Goal: Task Accomplishment & Management: Manage account settings

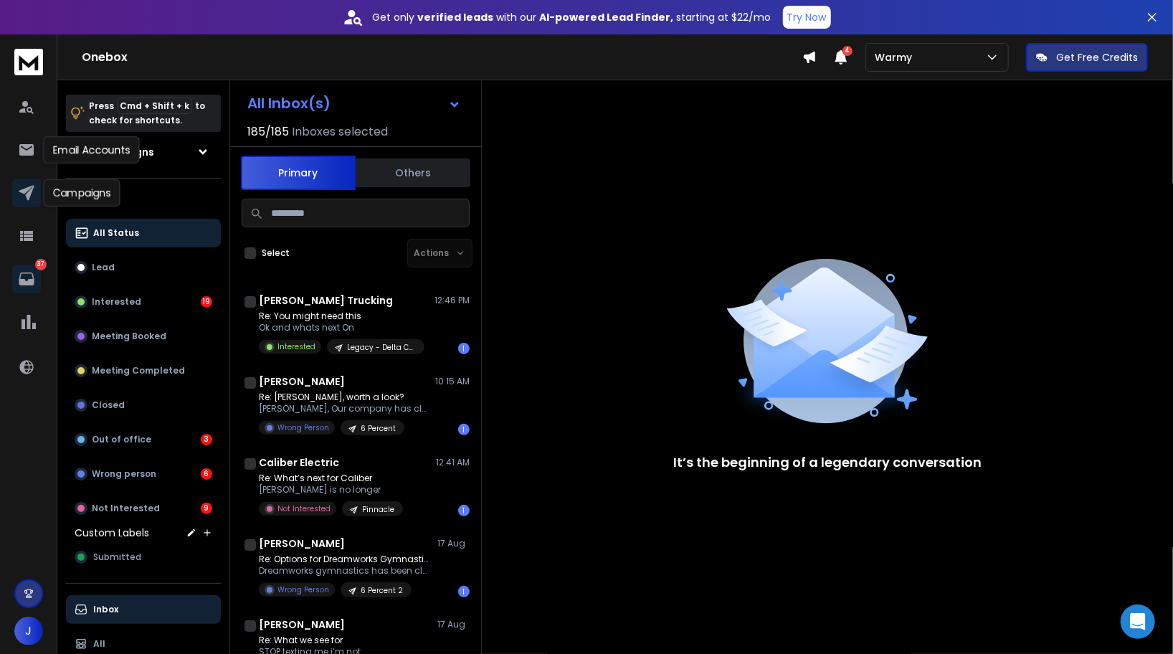
click at [24, 189] on icon at bounding box center [26, 192] width 15 height 15
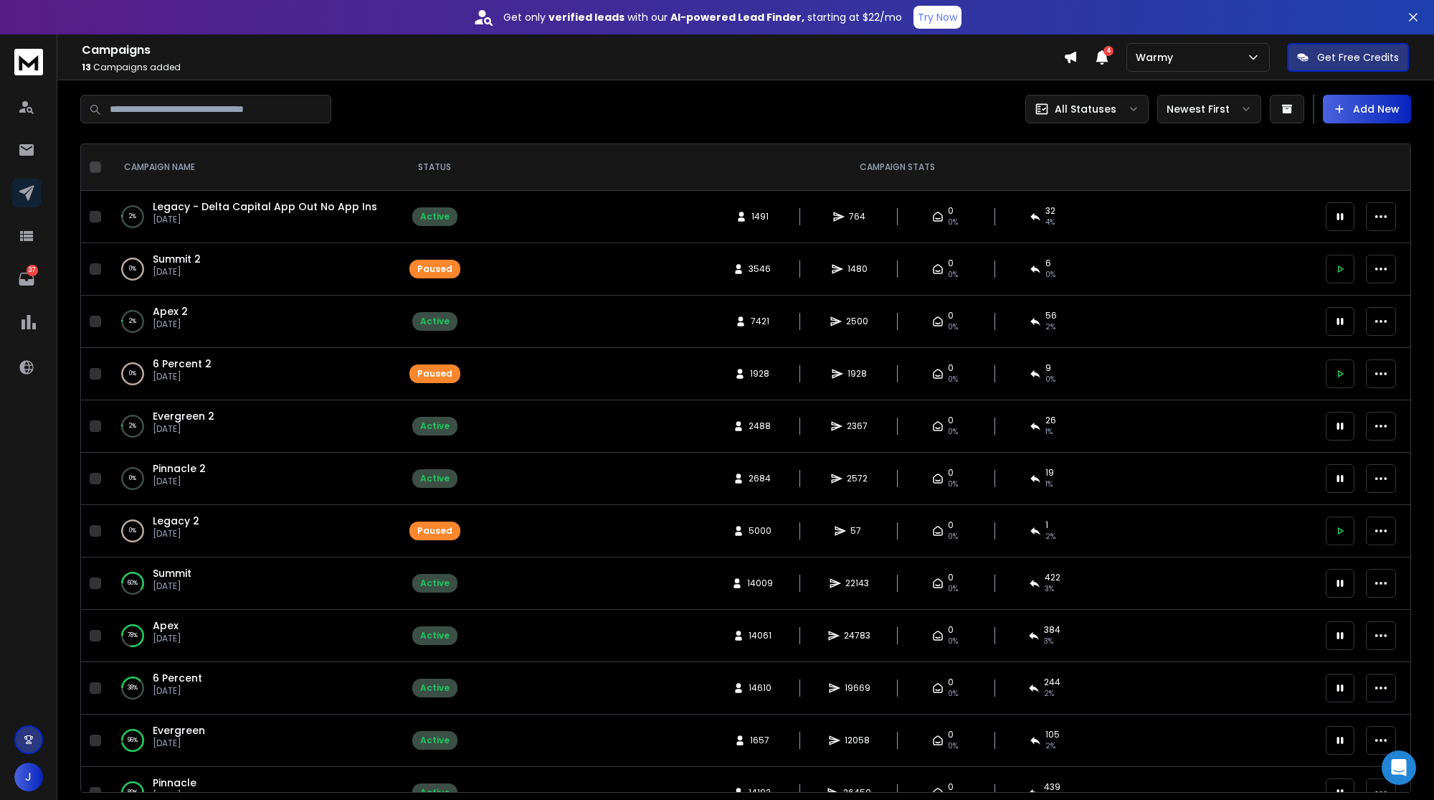
click at [1172, 271] on icon at bounding box center [1340, 268] width 13 height 13
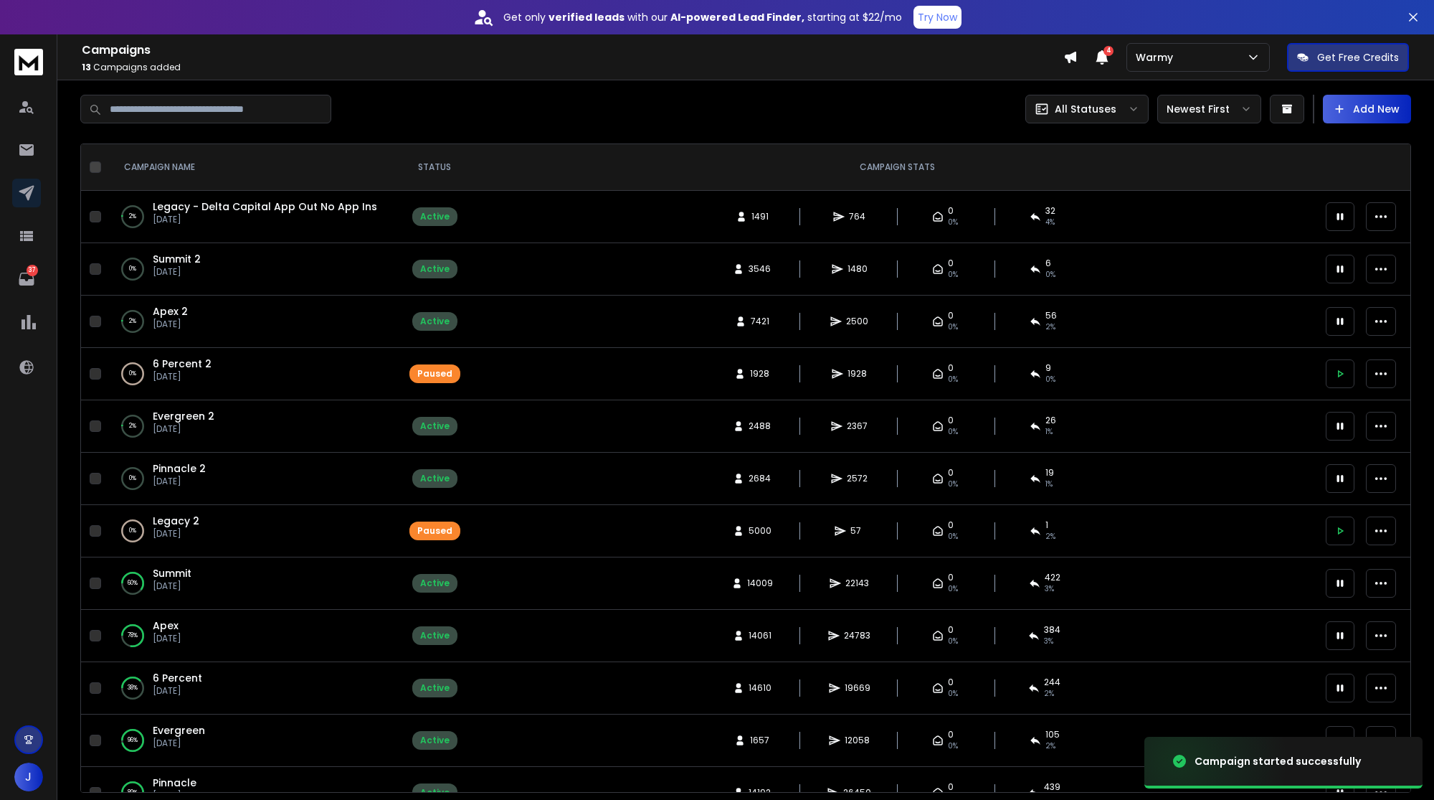
click at [1172, 367] on icon at bounding box center [1340, 373] width 13 height 13
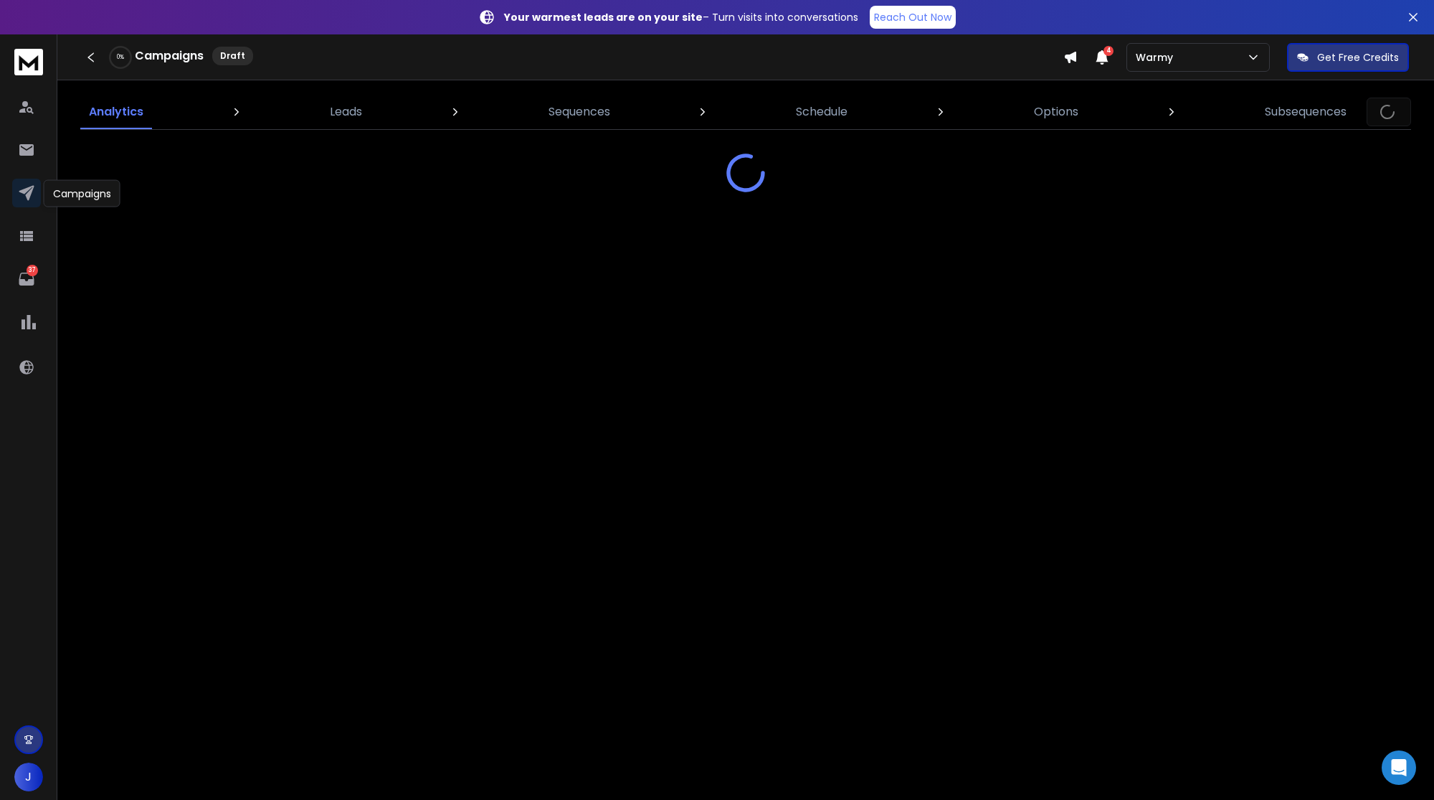
click at [29, 202] on link at bounding box center [26, 193] width 29 height 29
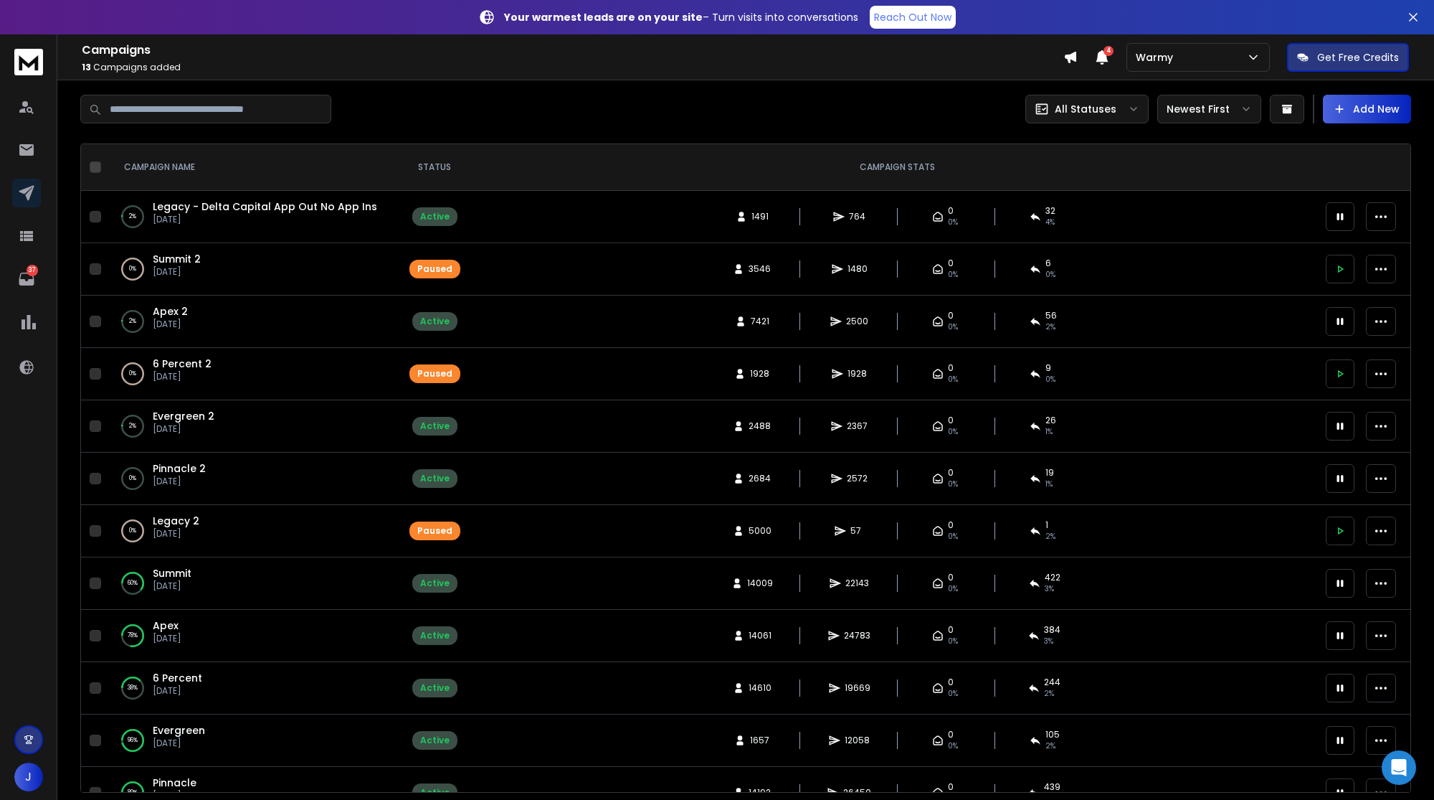
click at [1345, 367] on icon at bounding box center [1340, 373] width 13 height 13
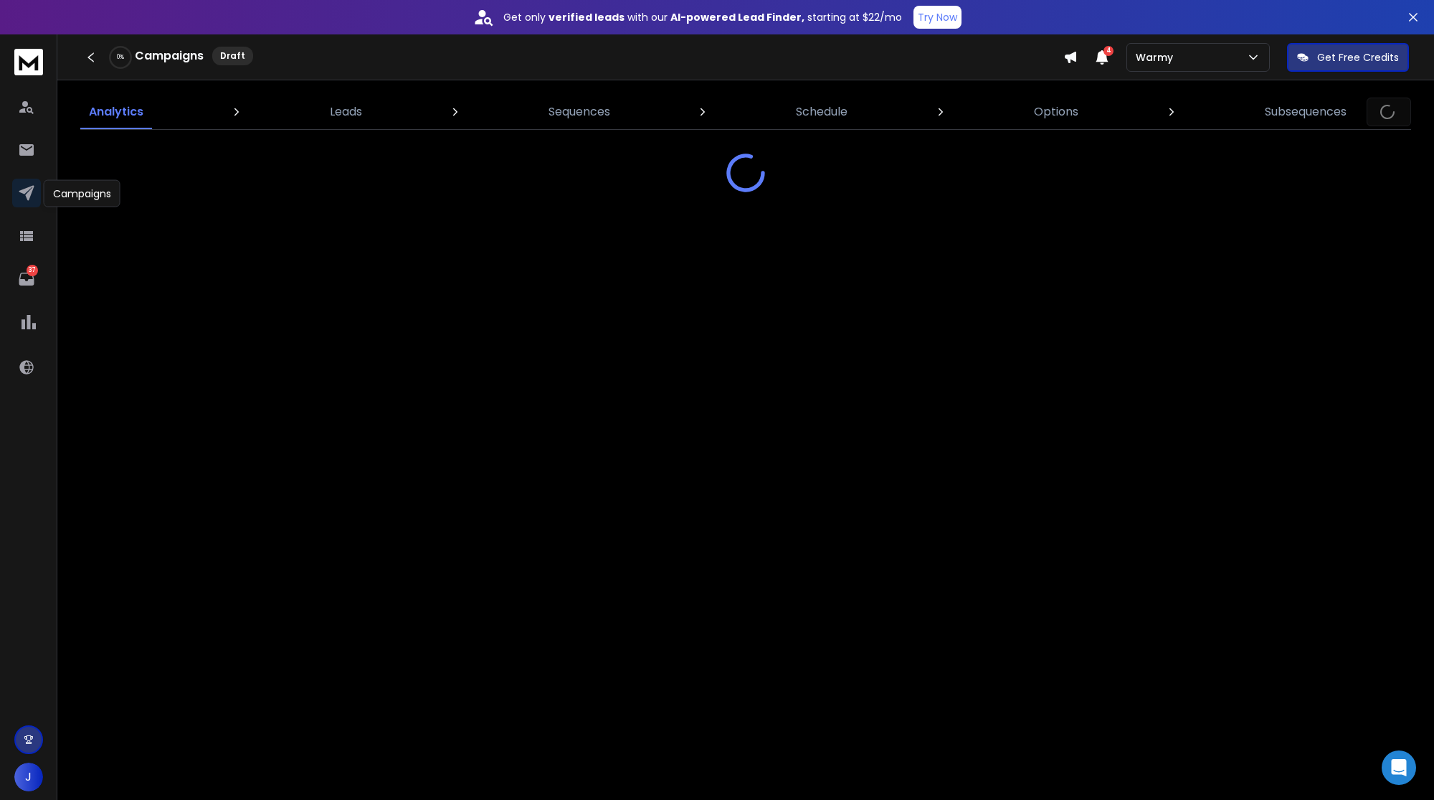
click at [37, 190] on link at bounding box center [26, 193] width 29 height 29
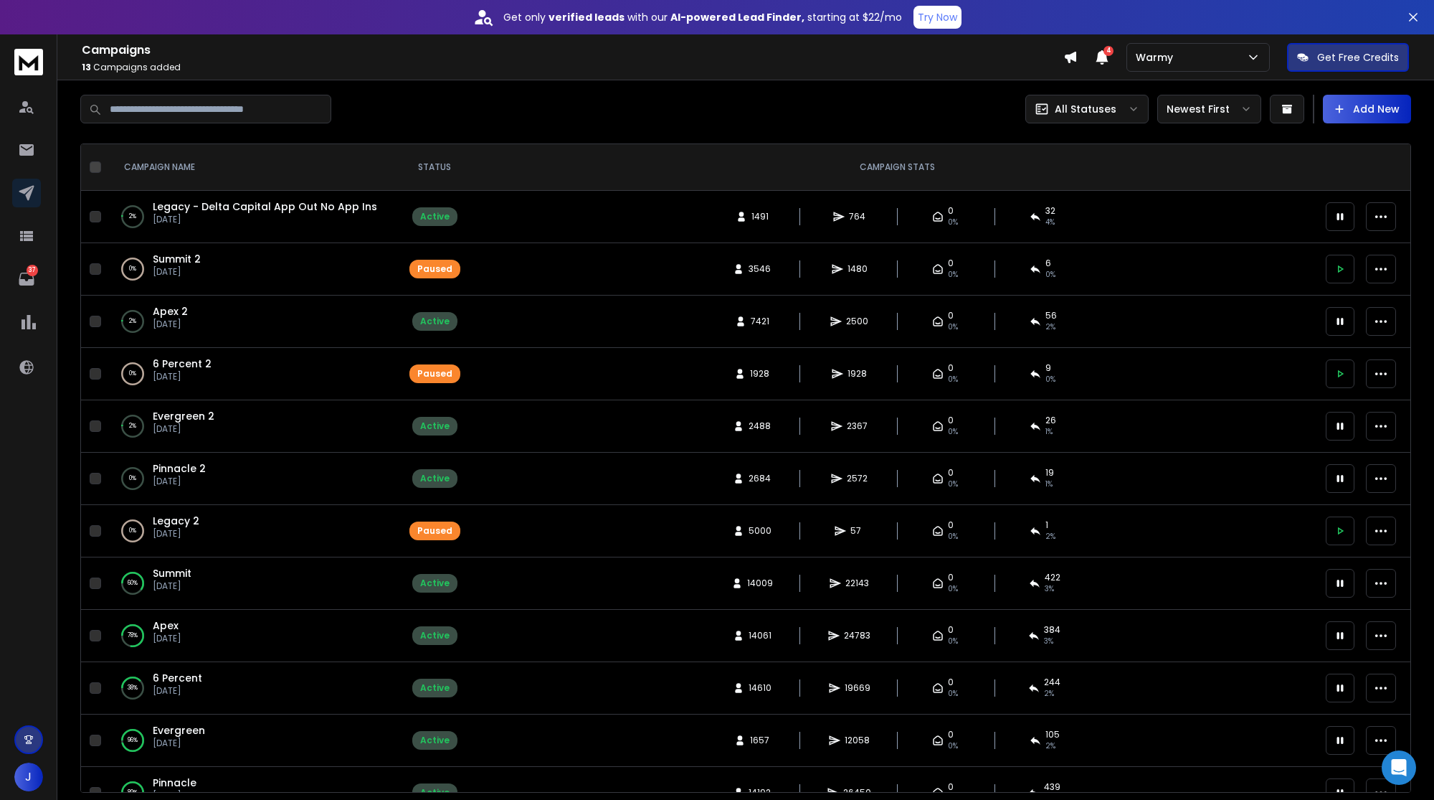
click at [1345, 534] on icon at bounding box center [1340, 530] width 13 height 13
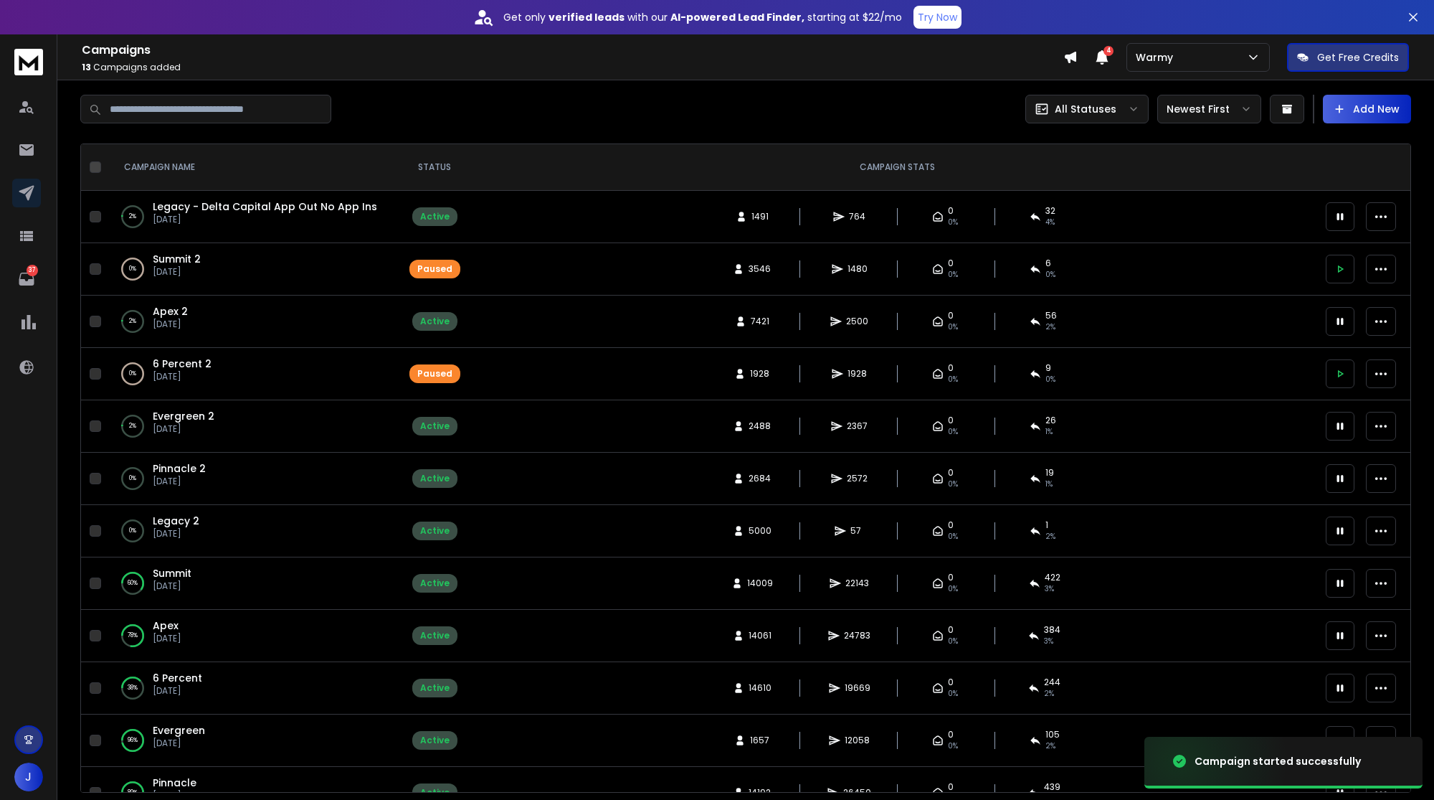
click at [1345, 534] on icon at bounding box center [1340, 530] width 13 height 13
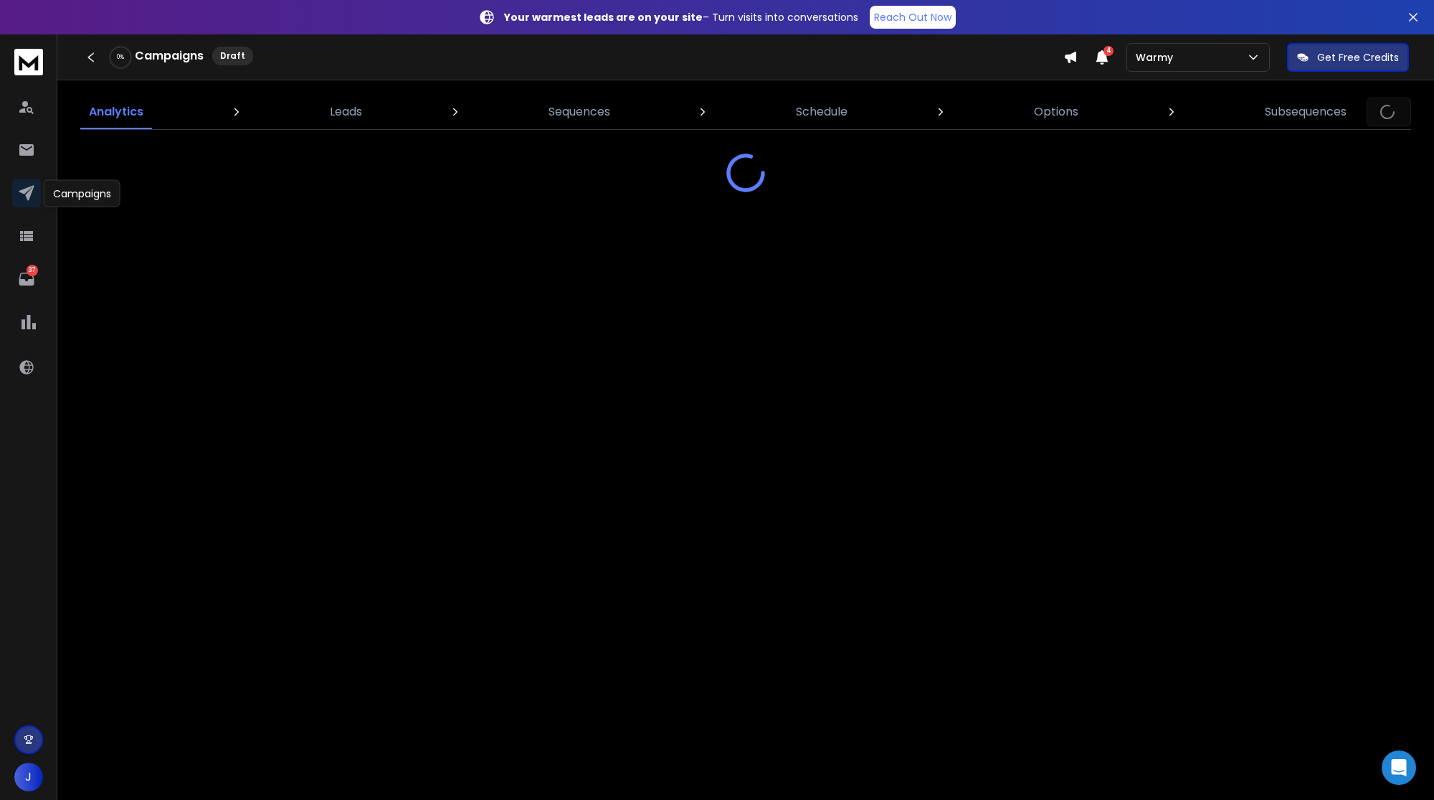
click at [6, 198] on div "37 J" at bounding box center [28, 419] width 57 height 771
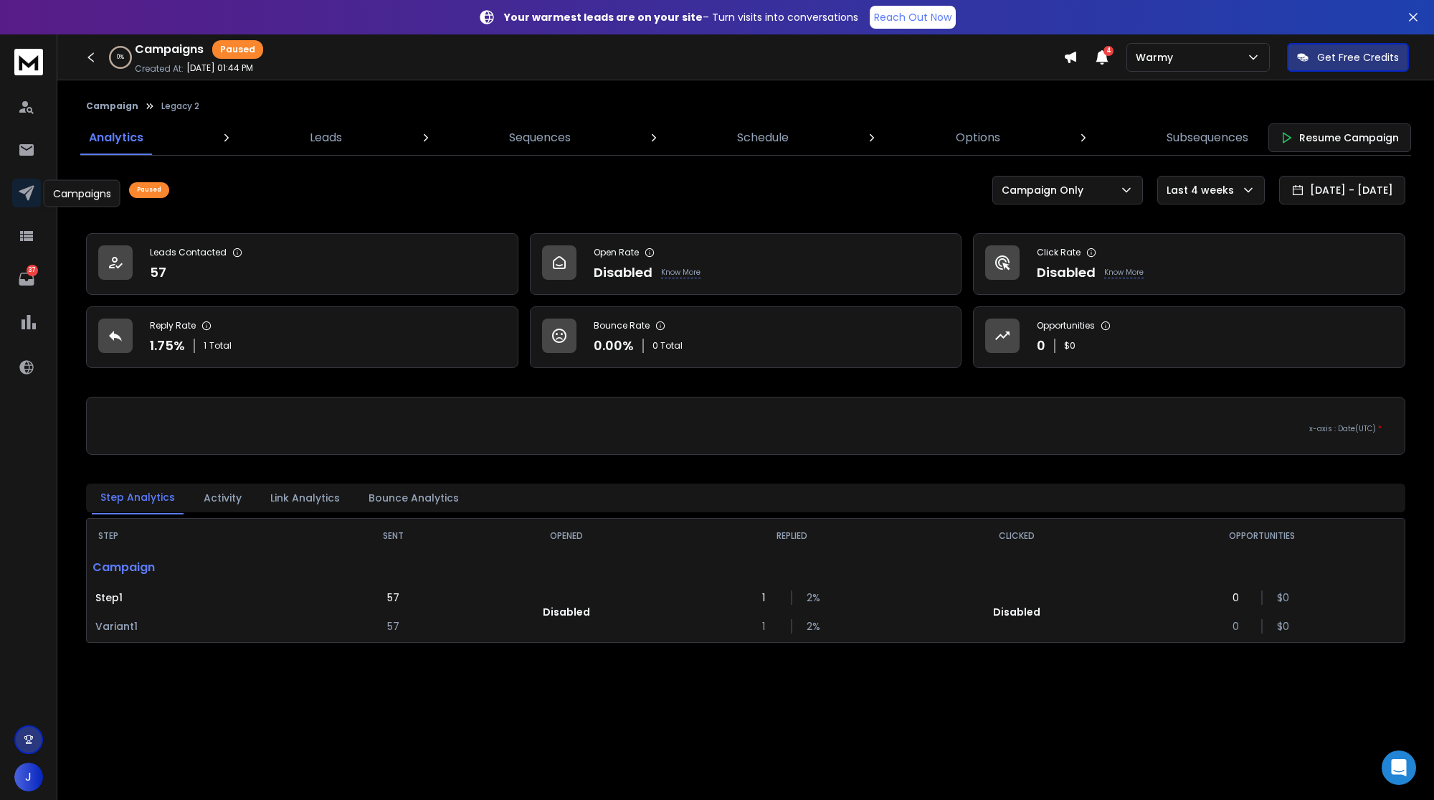
click at [32, 198] on icon at bounding box center [26, 192] width 17 height 17
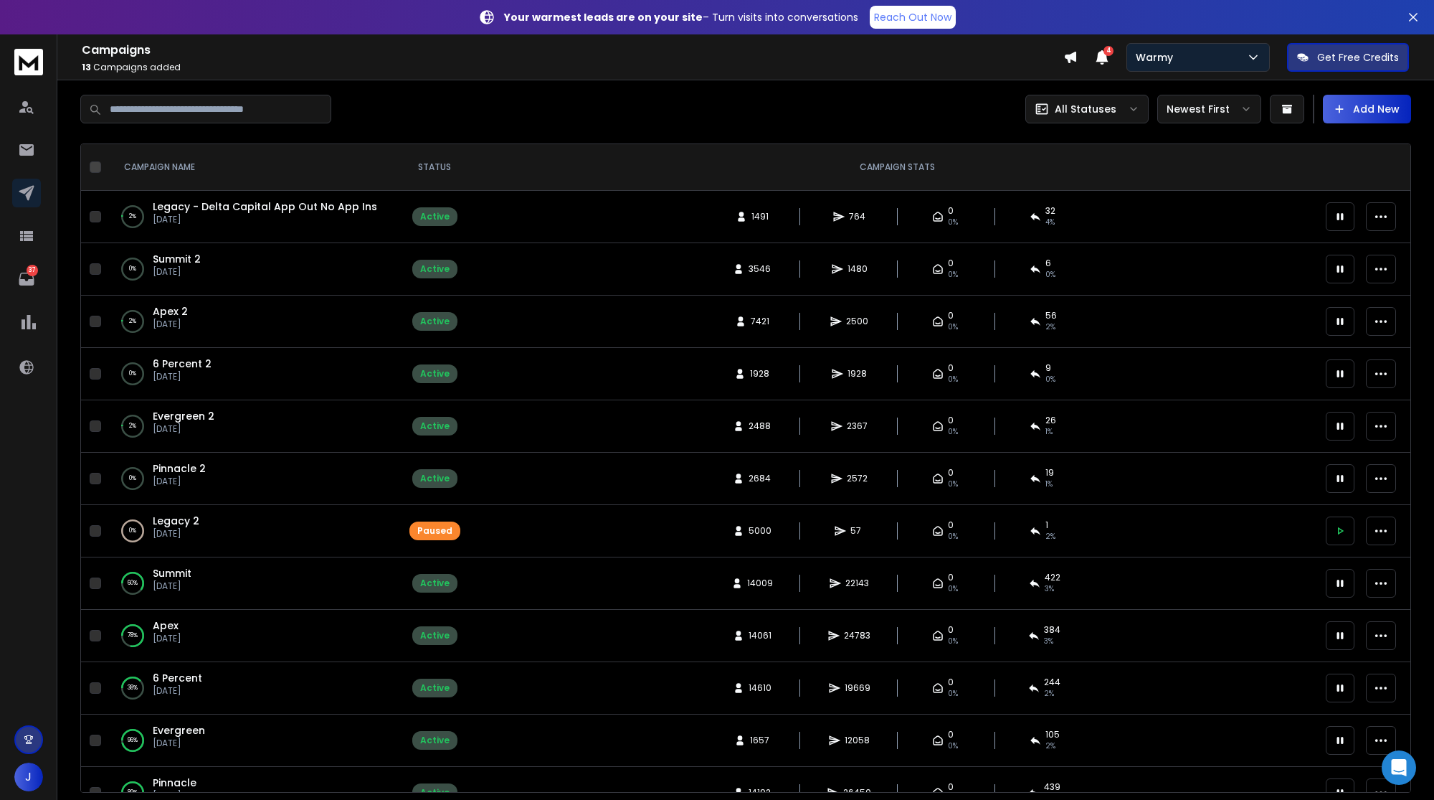
click at [1190, 47] on button "Warmy" at bounding box center [1198, 57] width 143 height 29
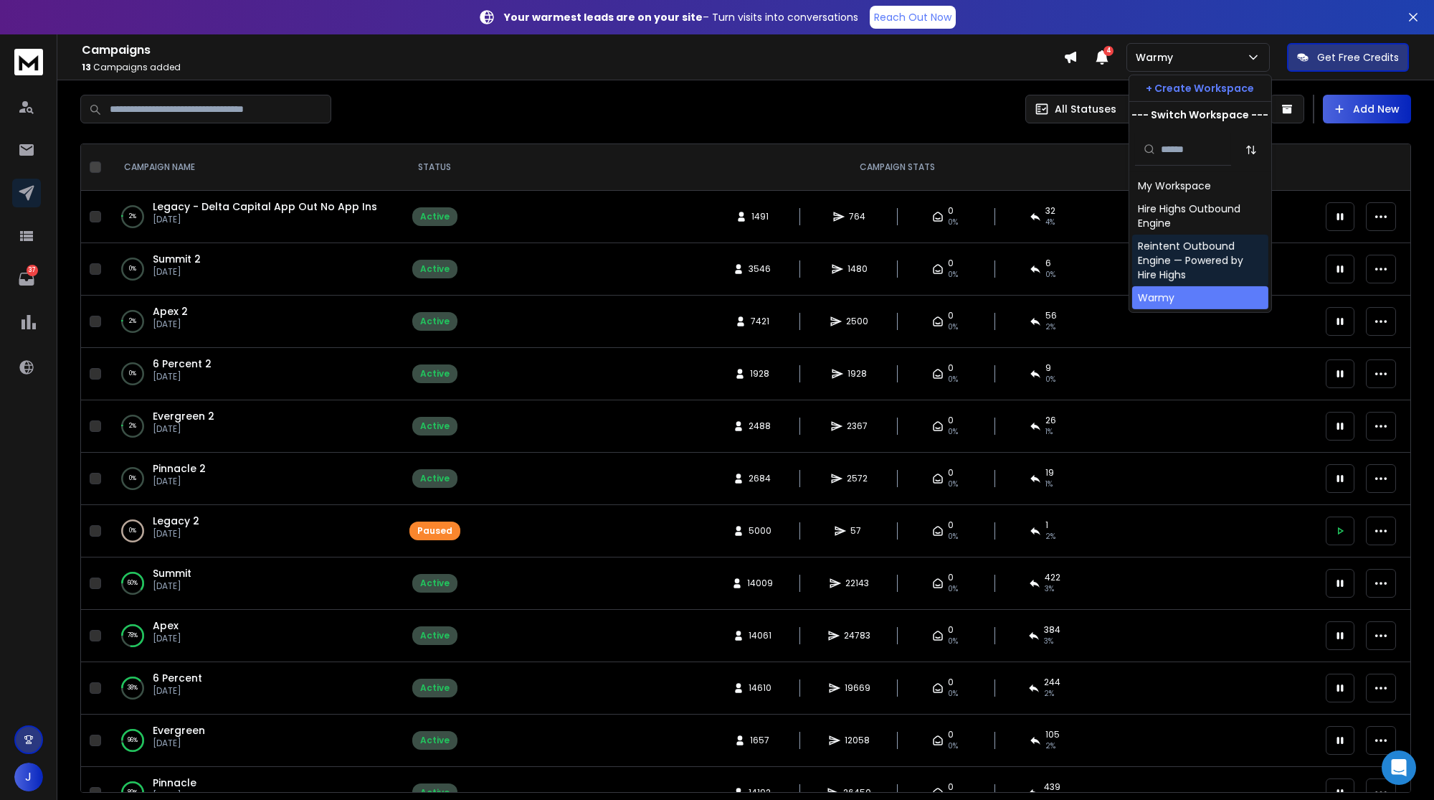
click at [1172, 260] on div "Reintent Outbound Engine — Powered by Hire Highs" at bounding box center [1200, 260] width 125 height 43
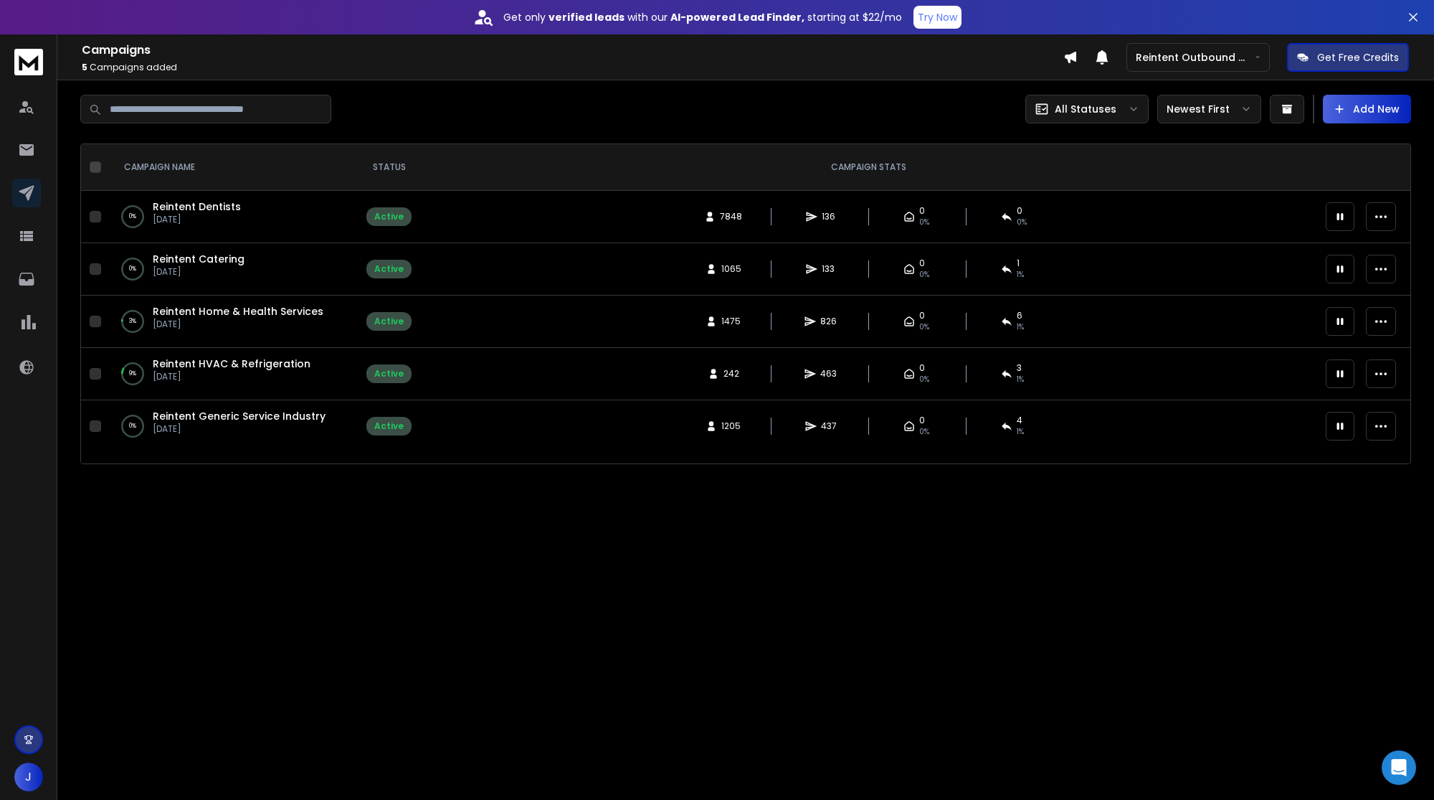
click at [583, 216] on div "7848 136 0 0% 0 0 %" at bounding box center [869, 216] width 880 height 23
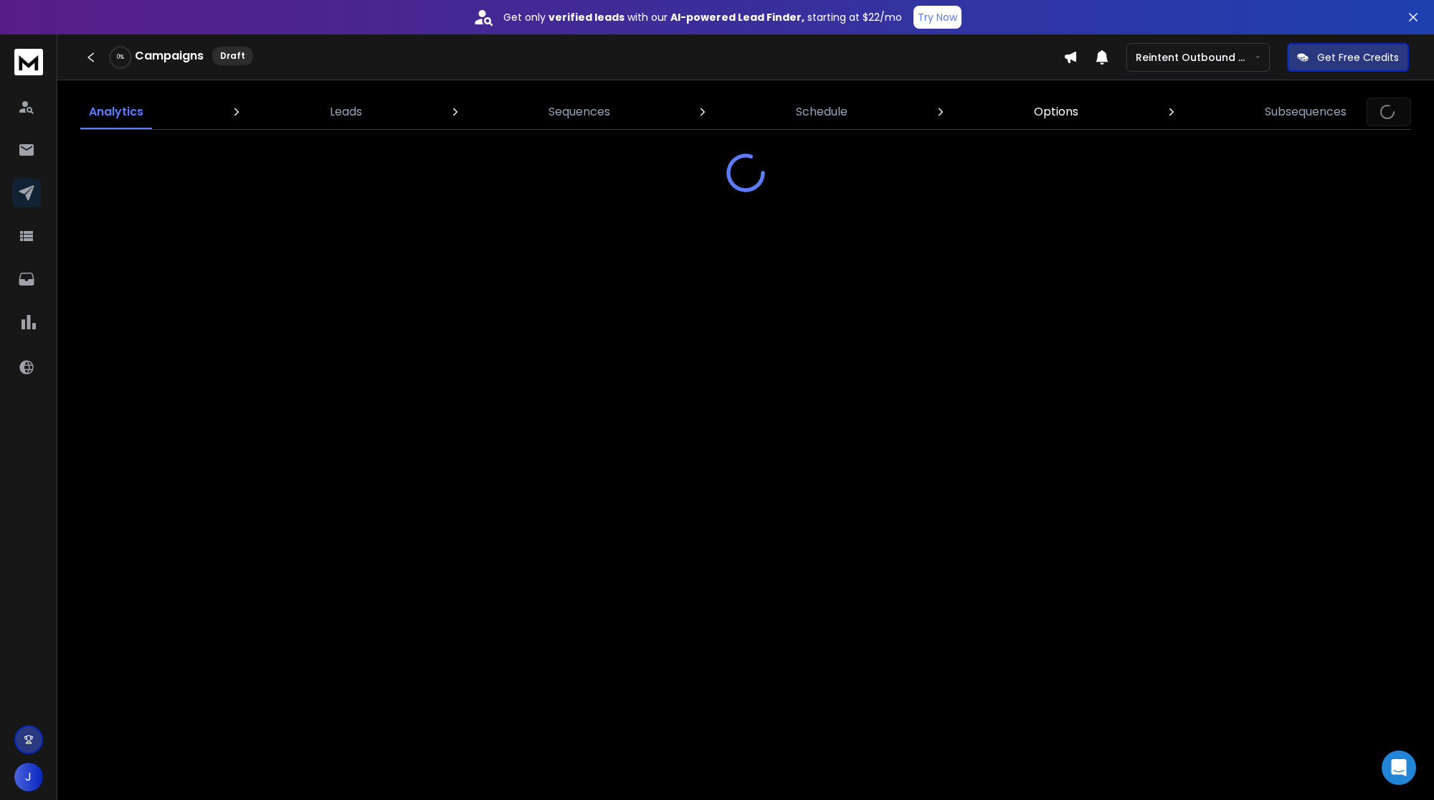
click at [1056, 117] on p "Options" at bounding box center [1056, 111] width 44 height 17
select select "*"
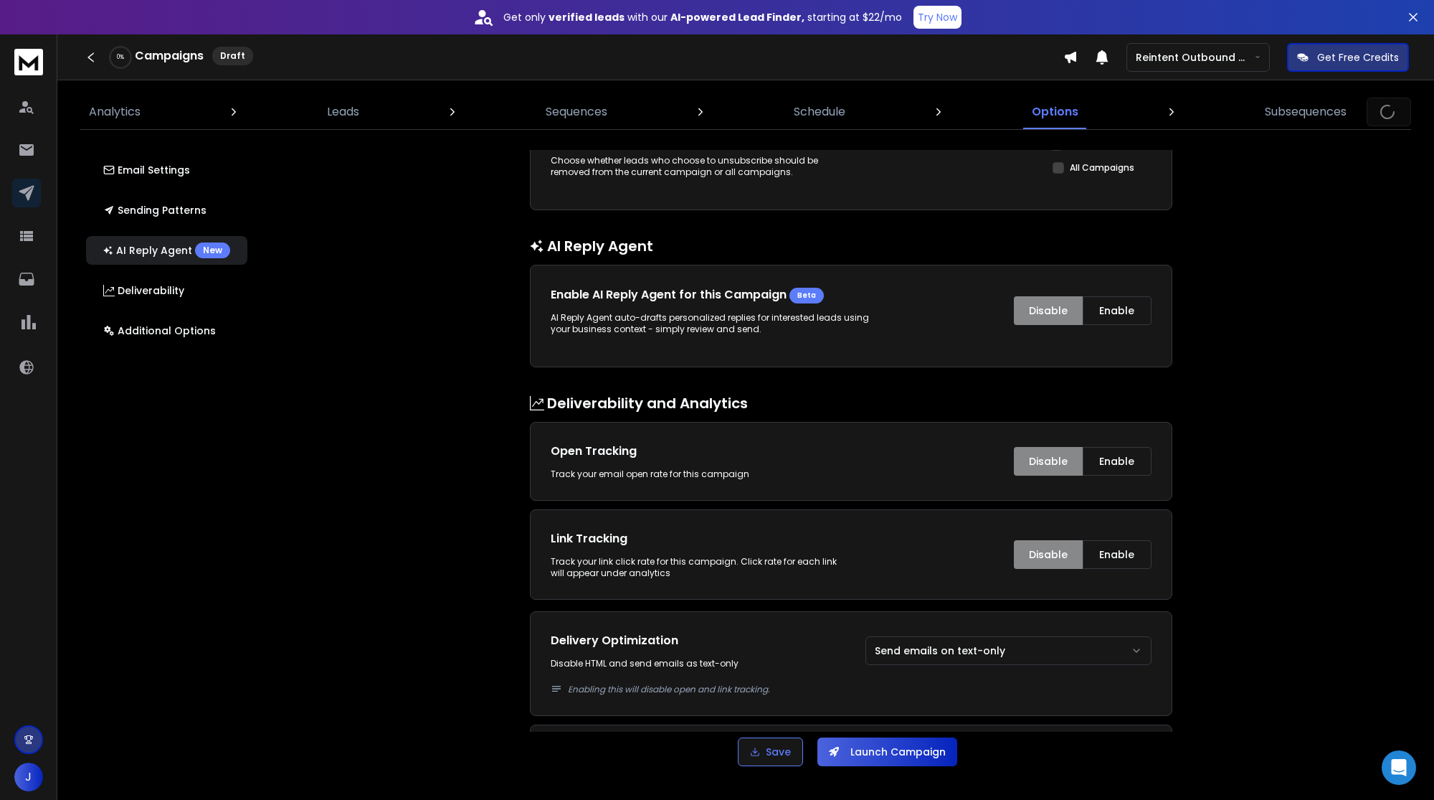
scroll to position [1685, 0]
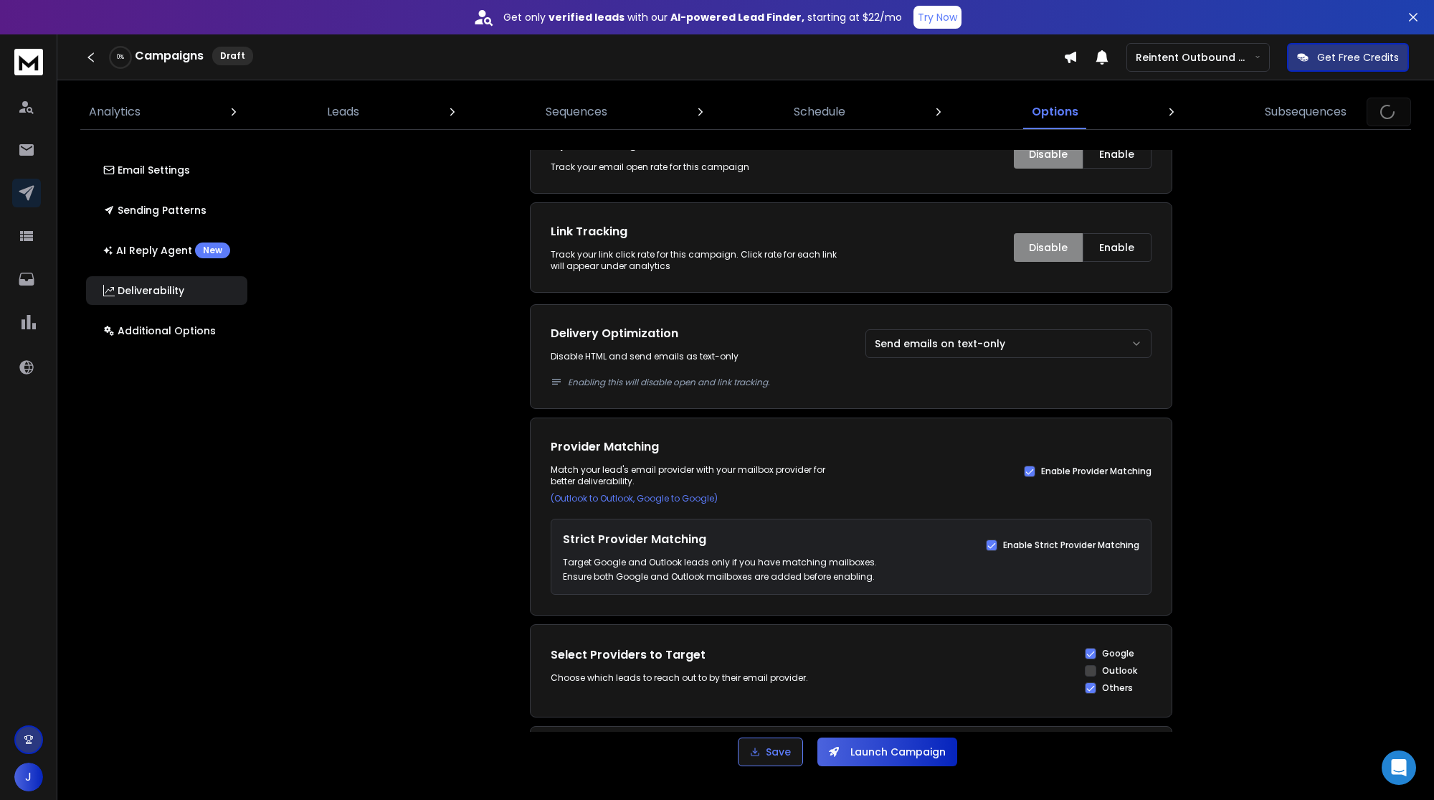
click at [315, 105] on div "Analytics Leads Sequences Schedule Options Subsequences" at bounding box center [717, 112] width 1275 height 34
click at [353, 118] on p "Leads" at bounding box center [343, 111] width 32 height 17
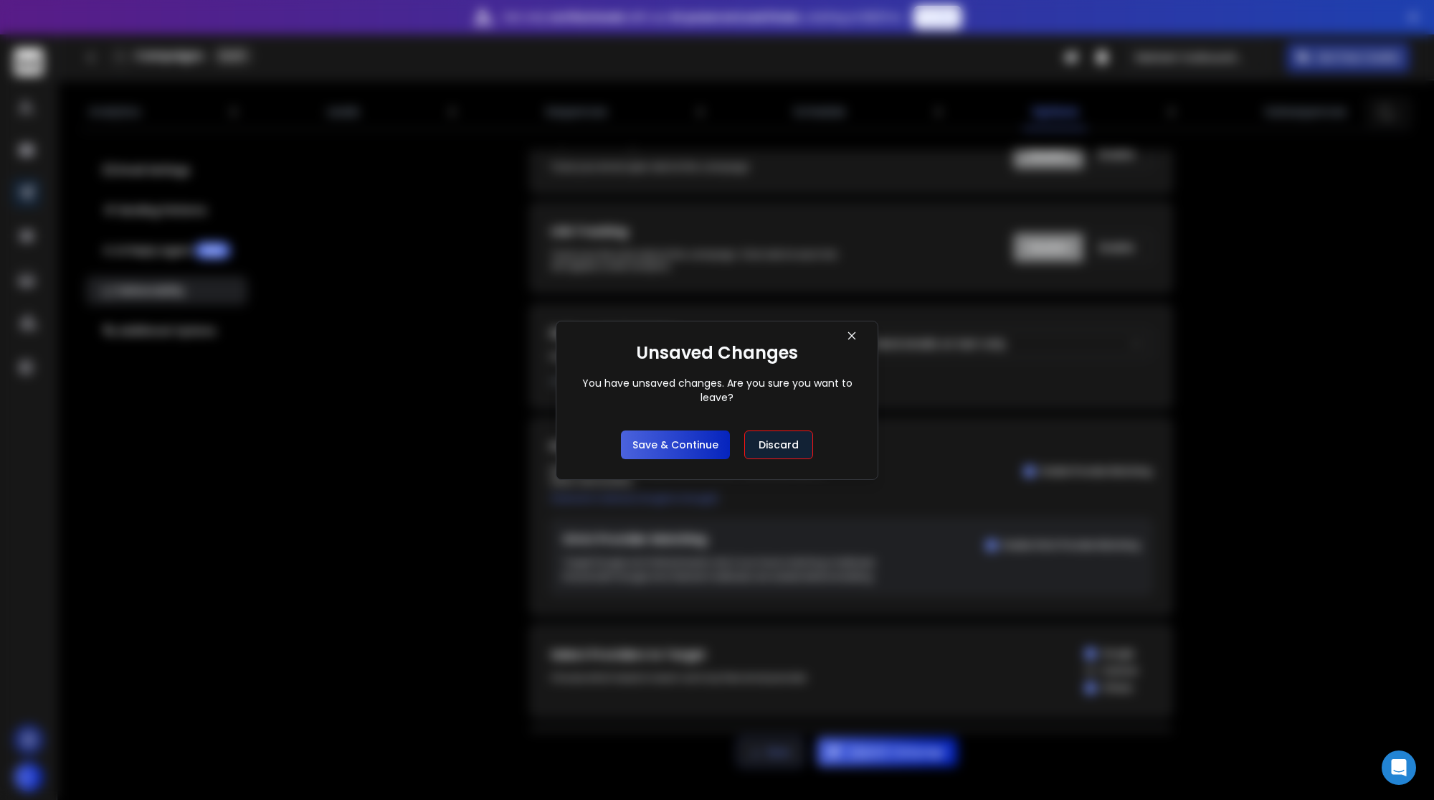
click at [757, 432] on button "Discard" at bounding box center [778, 444] width 69 height 29
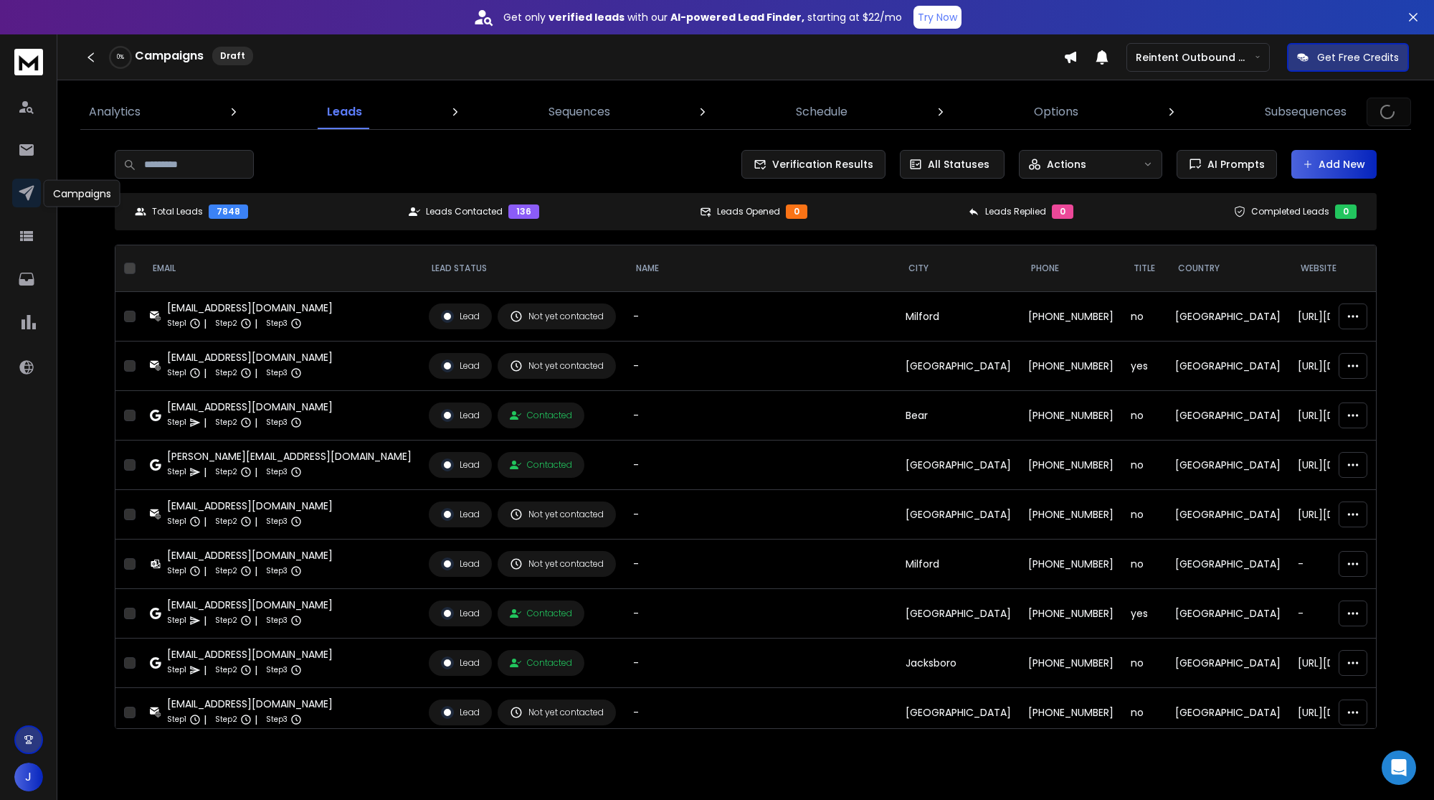
click at [19, 197] on icon at bounding box center [26, 192] width 17 height 17
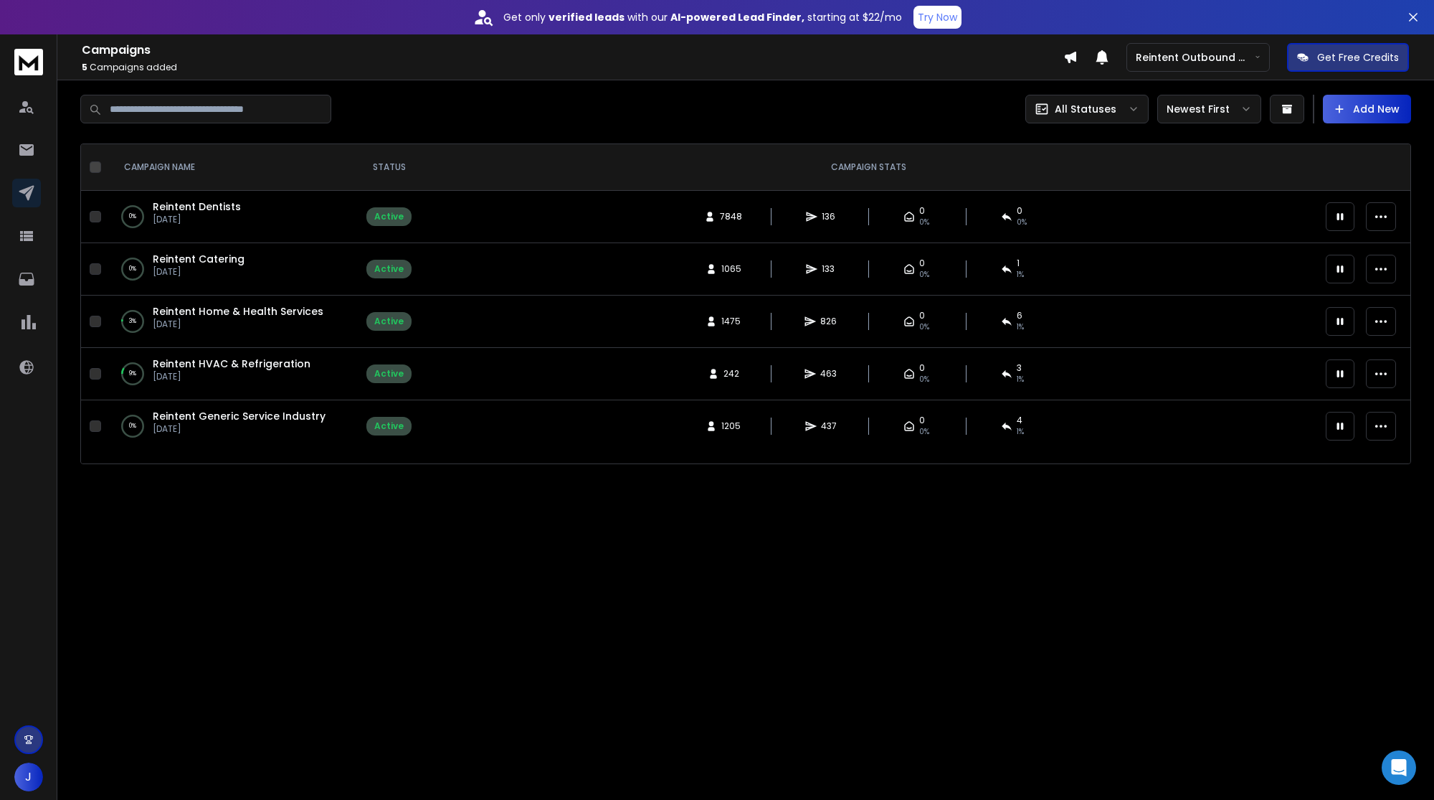
click at [3, 147] on div "J" at bounding box center [28, 419] width 57 height 771
click at [38, 146] on link at bounding box center [26, 150] width 29 height 29
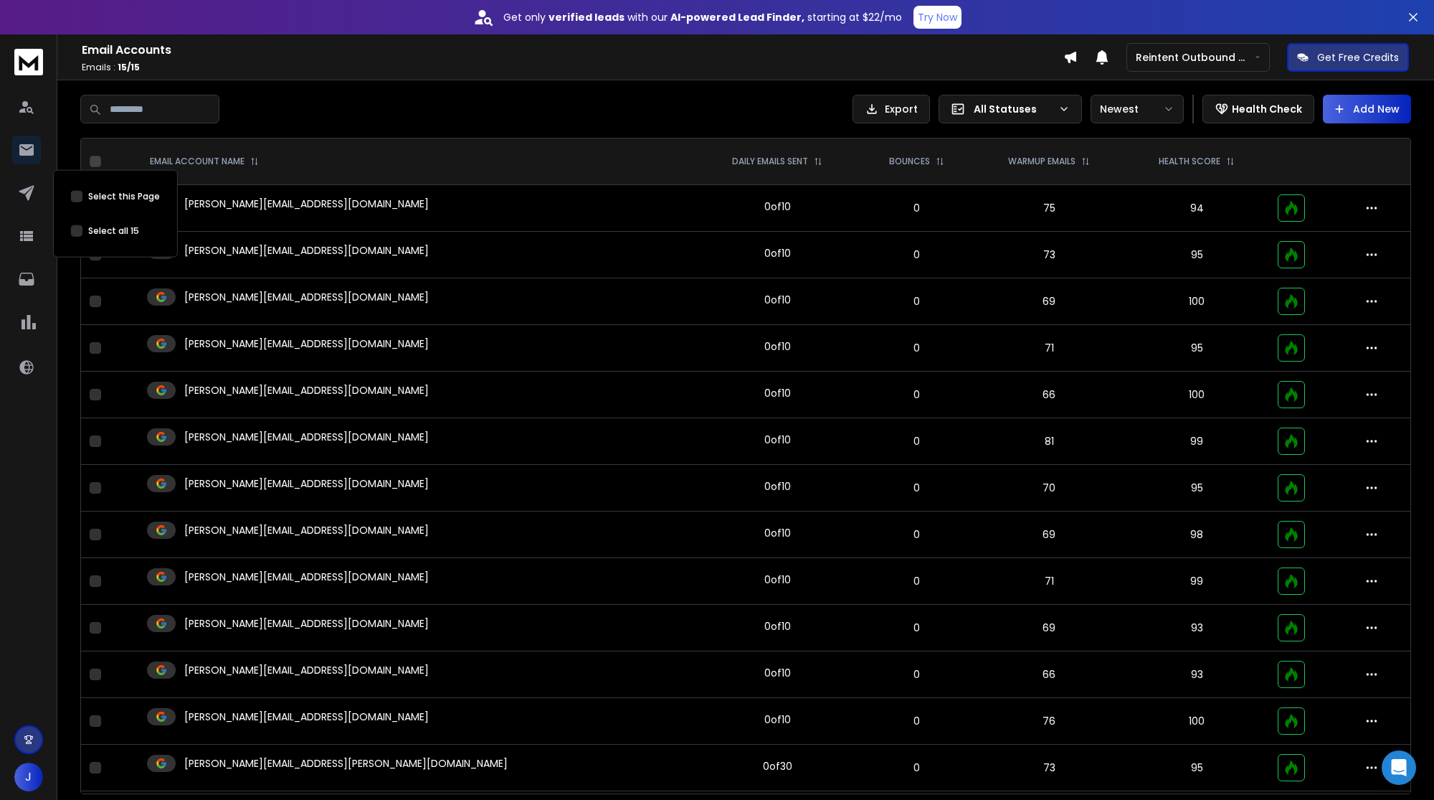
click at [98, 161] on button "Select this Page" at bounding box center [95, 161] width 11 height 11
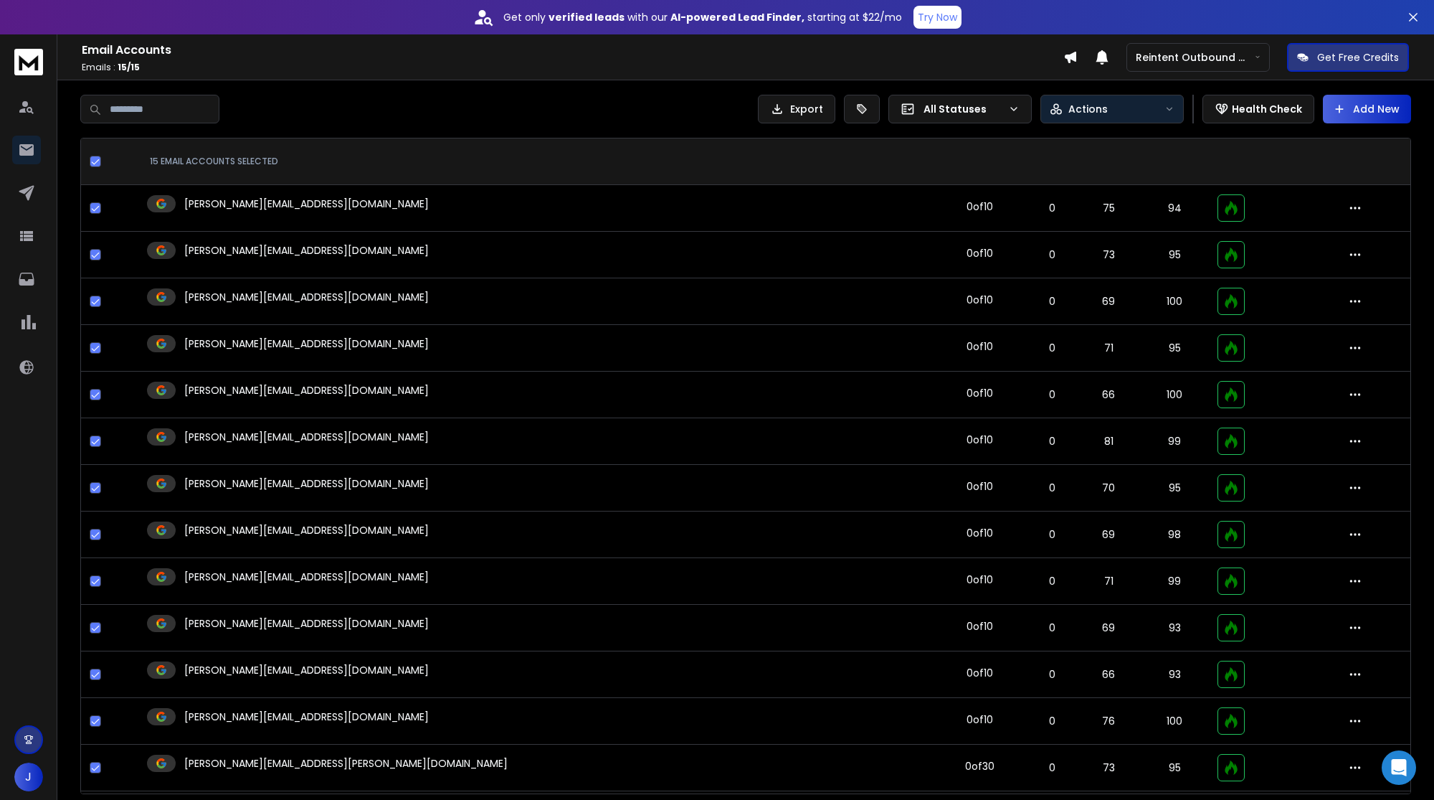
click at [1057, 105] on icon "button" at bounding box center [1056, 106] width 4 height 4
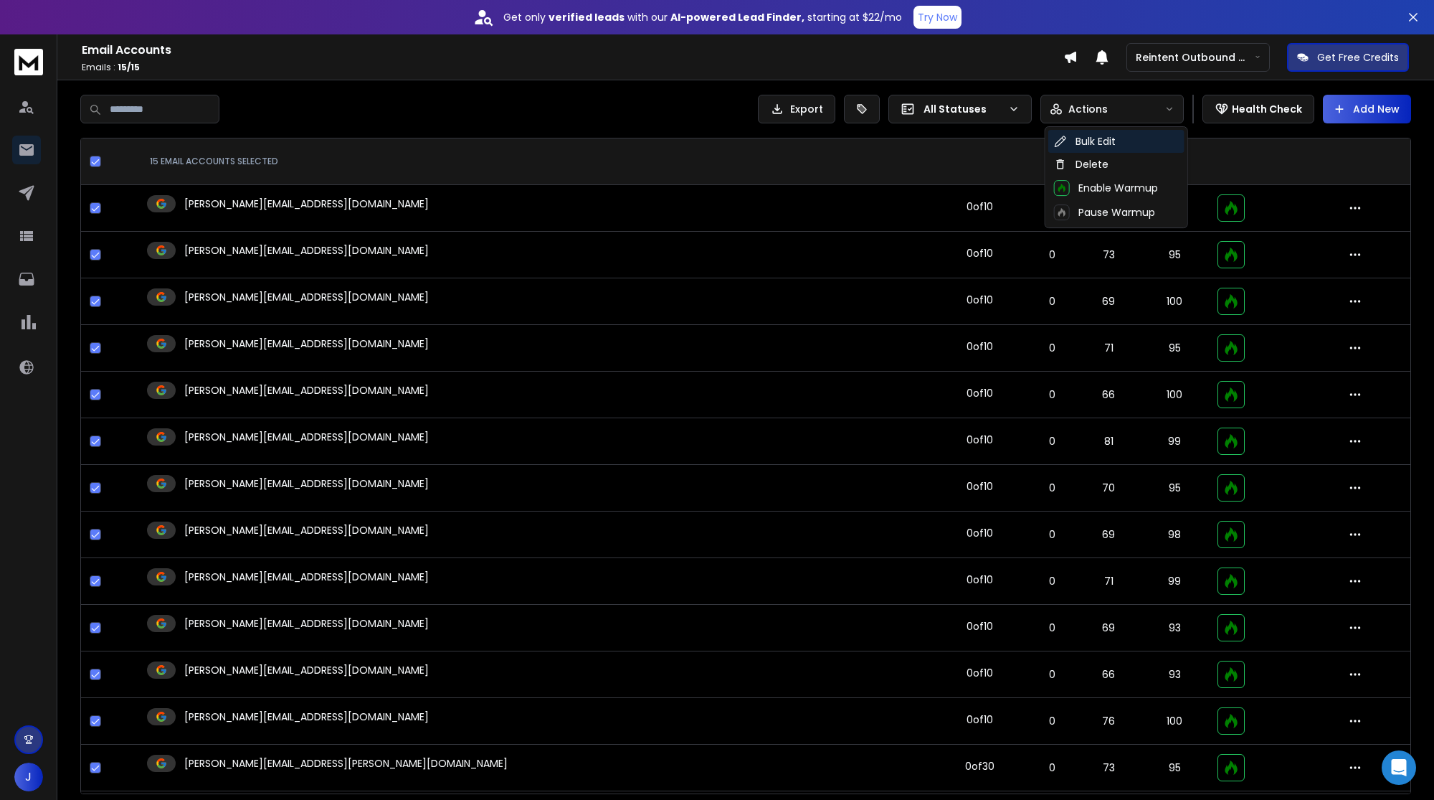
click at [1071, 139] on div "Bulk Edit" at bounding box center [1085, 141] width 62 height 14
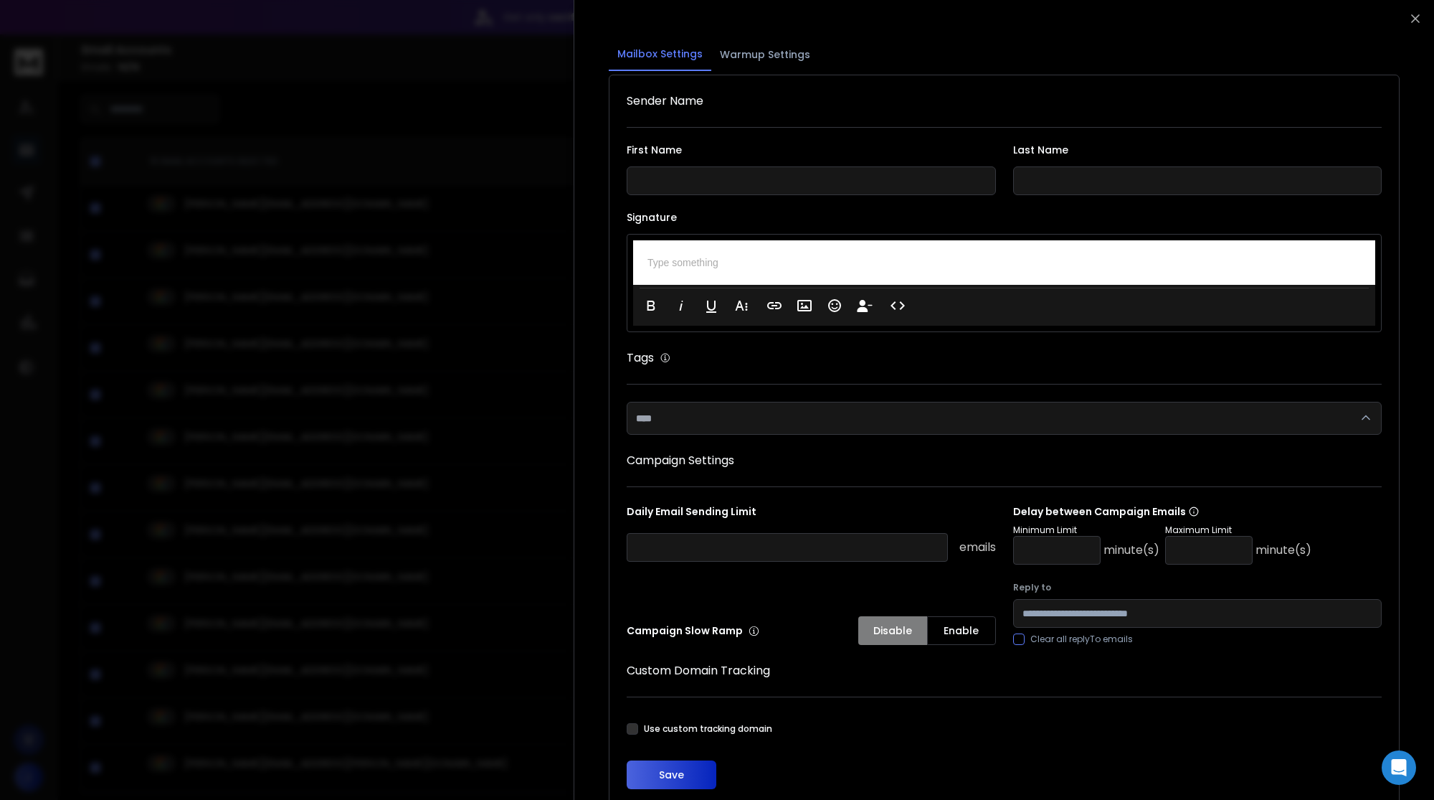
click at [1055, 548] on input "number" at bounding box center [1056, 550] width 87 height 29
type input "**"
click at [668, 776] on button "Save" at bounding box center [672, 774] width 90 height 29
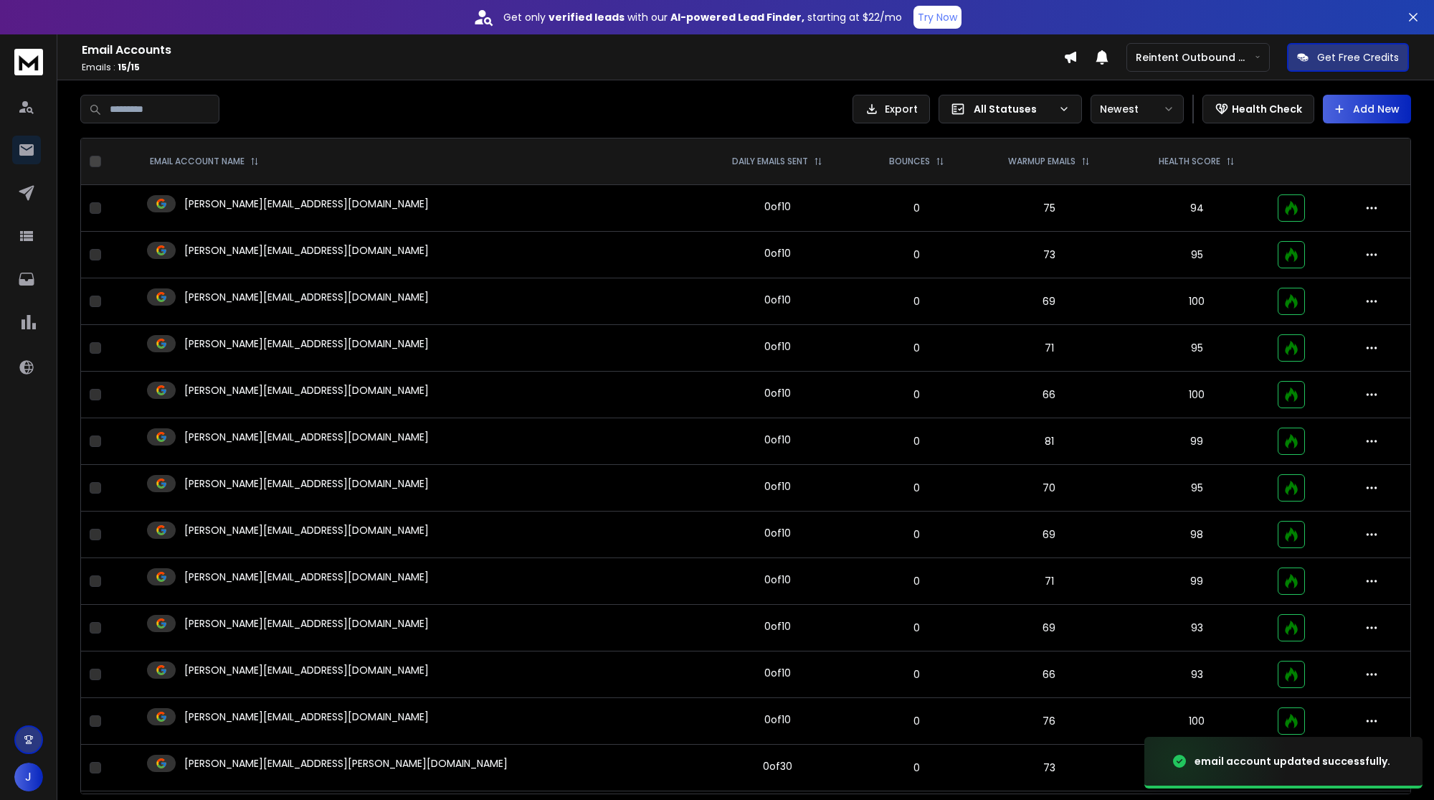
scroll to position [92, 0]
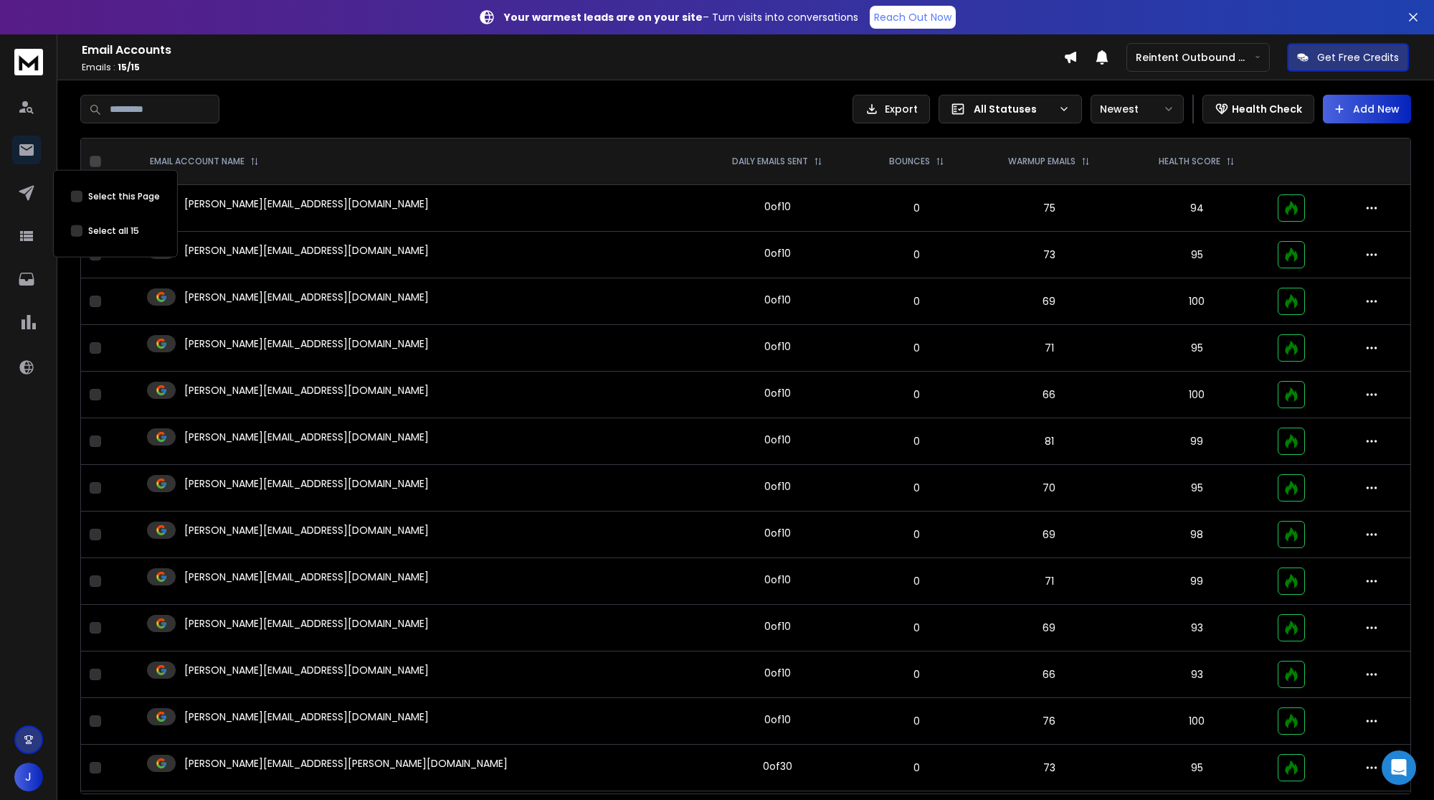
click at [78, 232] on button "Select this Page" at bounding box center [76, 230] width 11 height 11
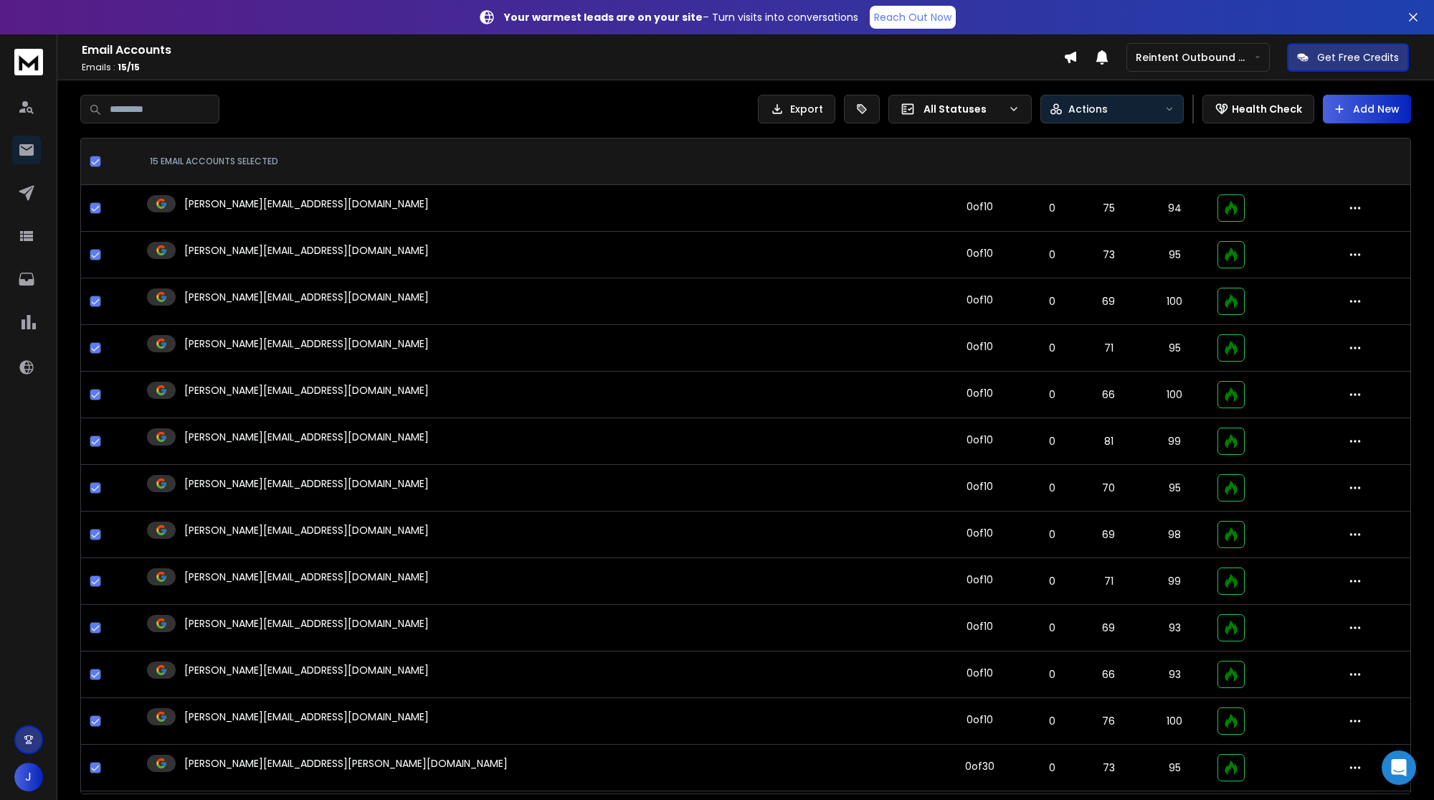
click at [1085, 102] on p "Actions" at bounding box center [1087, 109] width 39 height 14
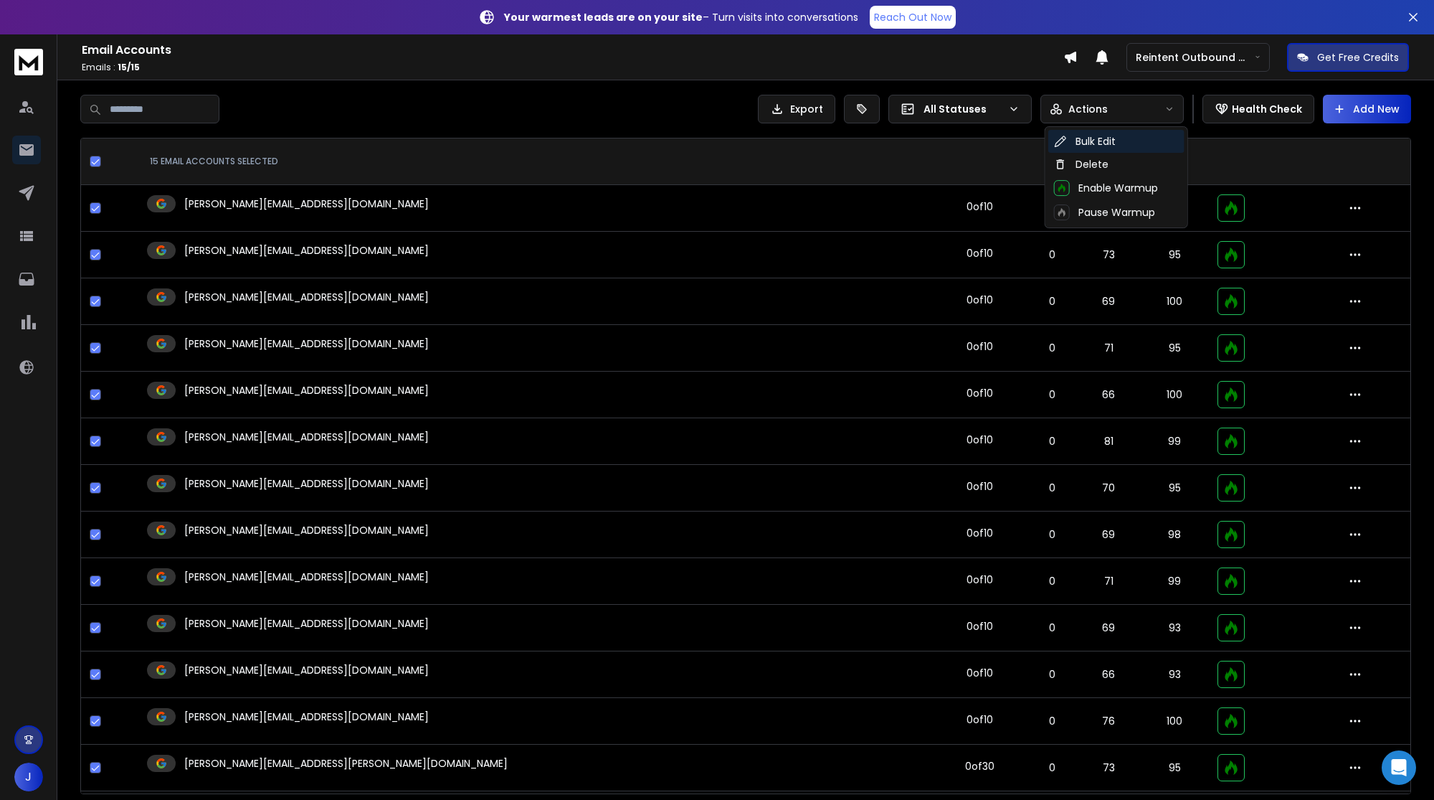
click at [1083, 136] on div "Bulk Edit" at bounding box center [1085, 141] width 62 height 14
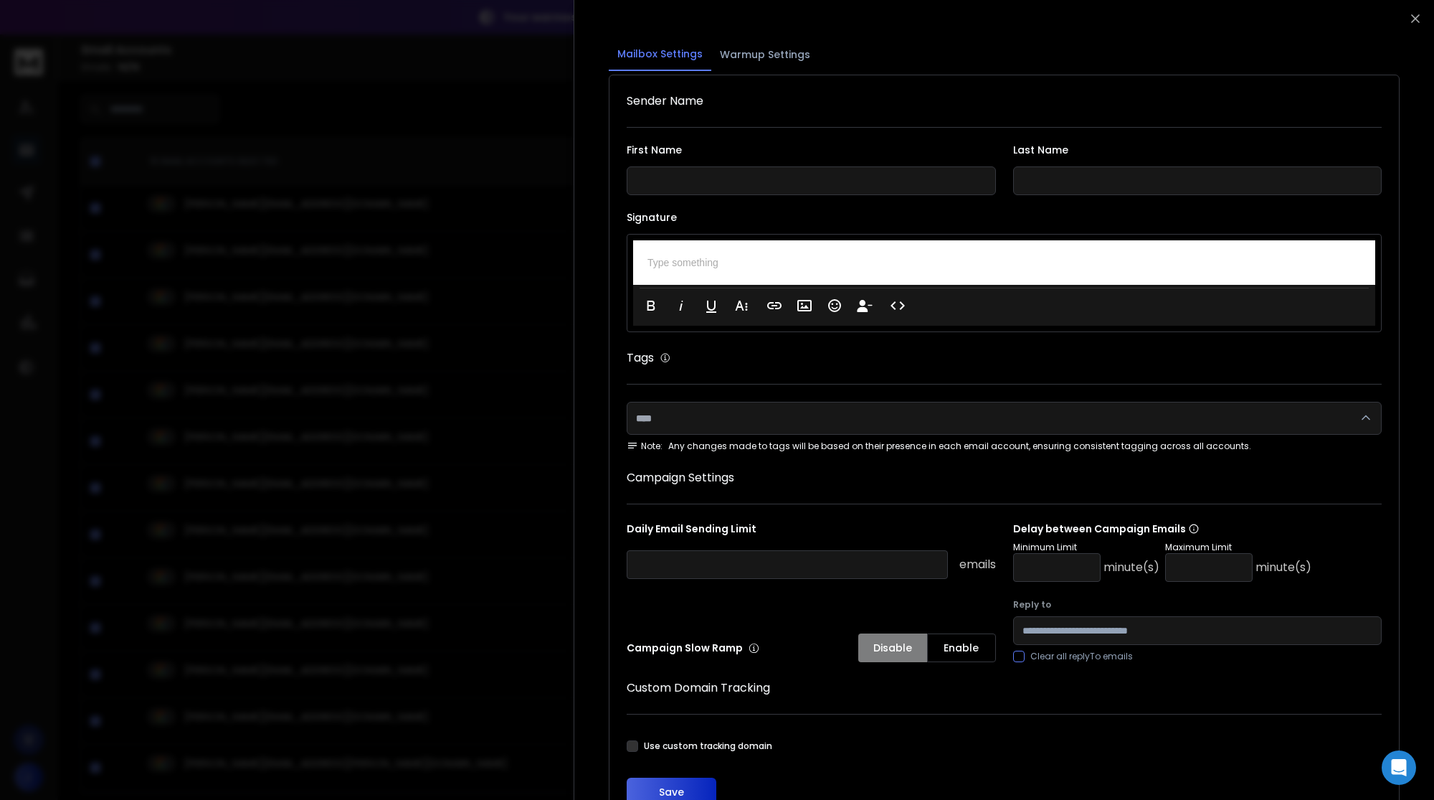
click at [714, 572] on input "number" at bounding box center [787, 564] width 321 height 29
type input "**"
click at [668, 788] on button "Save" at bounding box center [672, 791] width 90 height 29
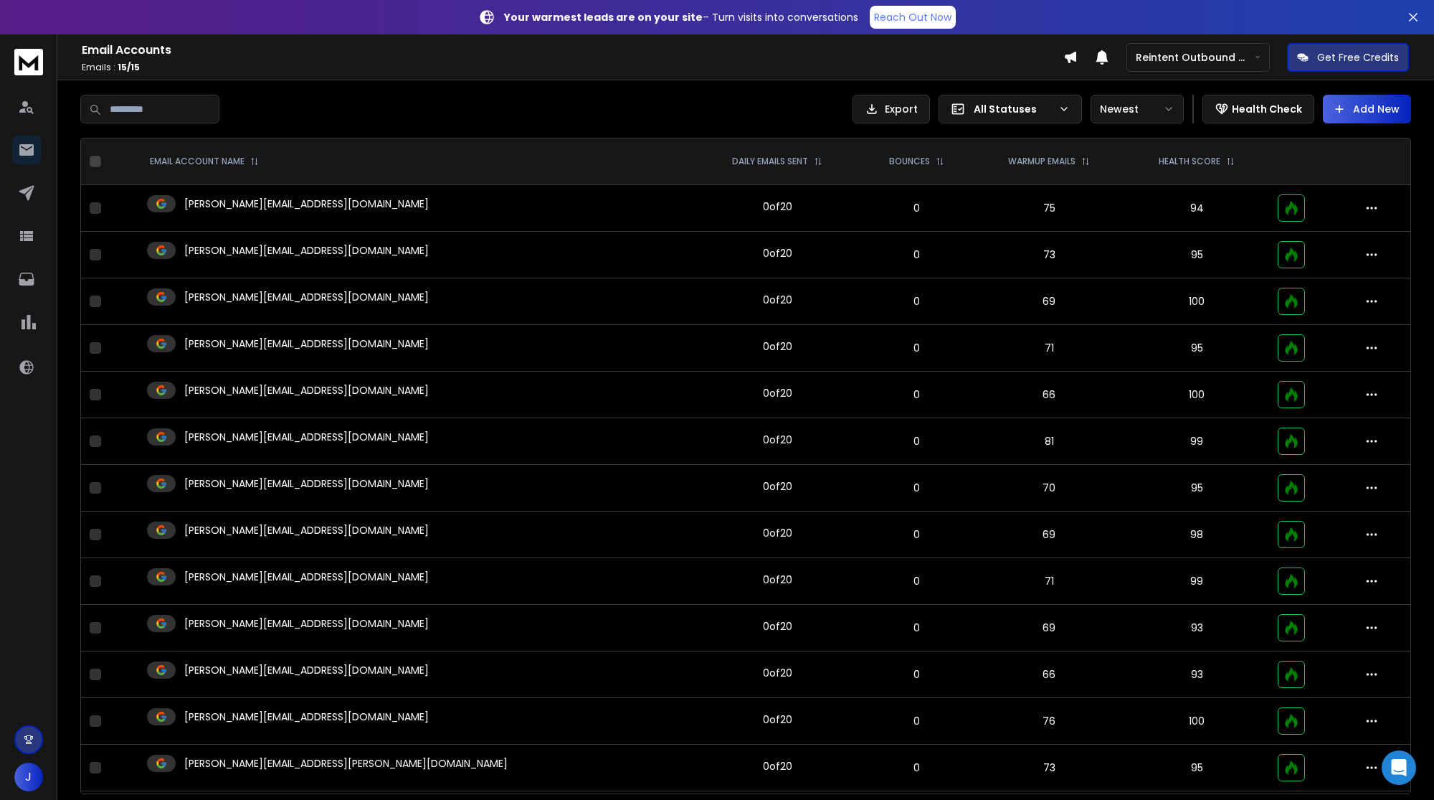
scroll to position [95, 0]
click at [39, 196] on link at bounding box center [26, 193] width 29 height 29
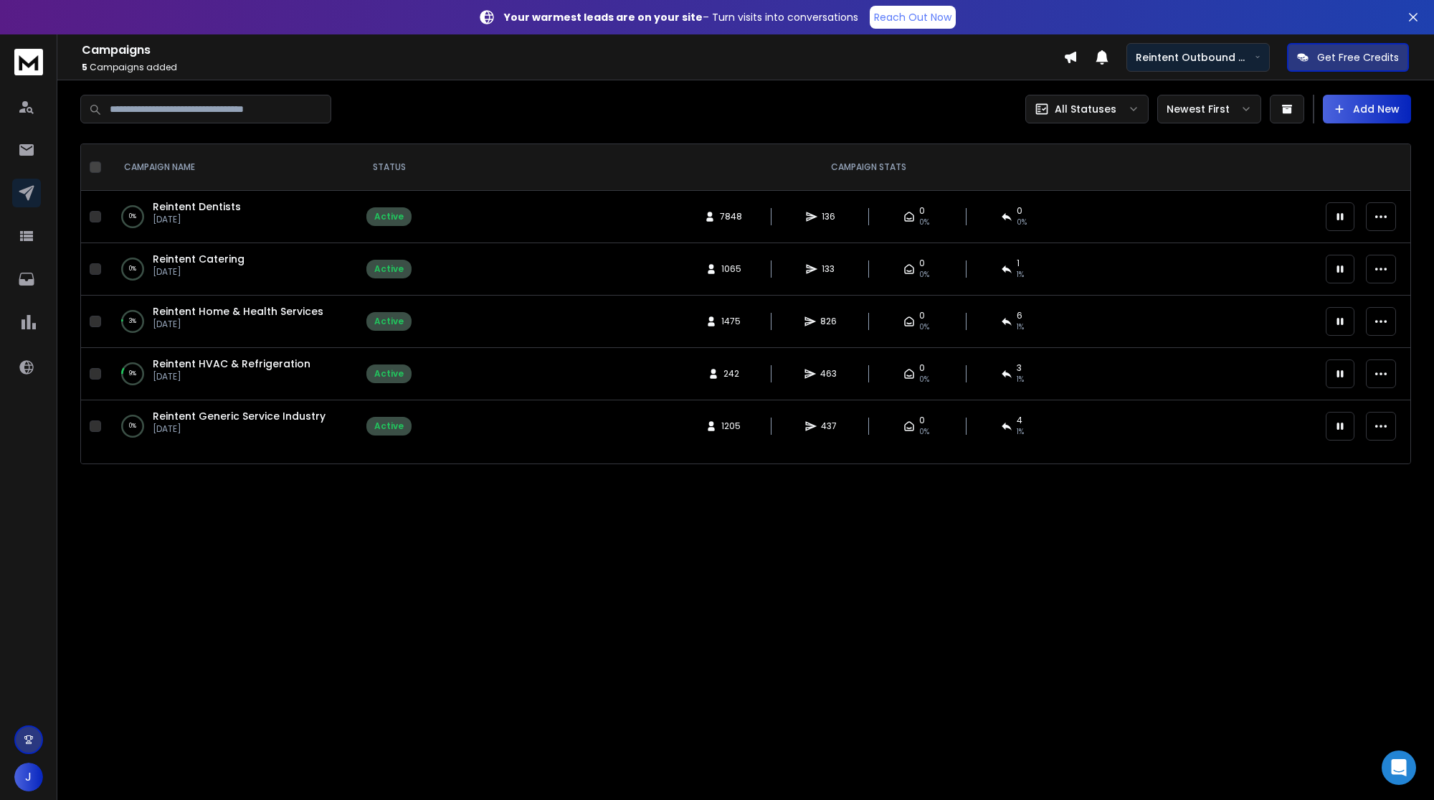
click at [1172, 58] on p "Reintent Outbound Engine — Powered by Hire Highs" at bounding box center [1195, 57] width 119 height 14
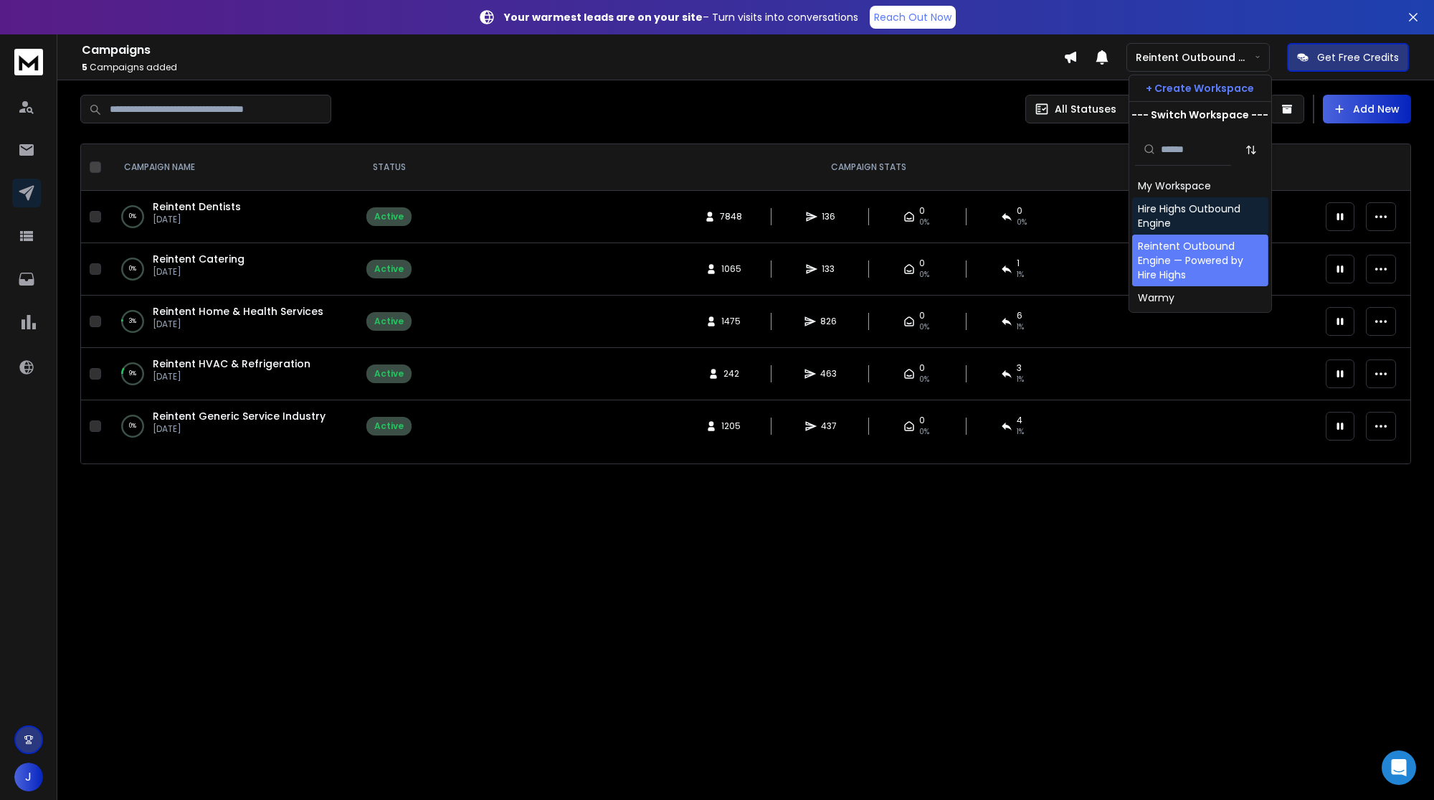
click at [1157, 202] on div "Hire Highs Outbound Engine" at bounding box center [1200, 216] width 125 height 29
